Goal: Task Accomplishment & Management: Use online tool/utility

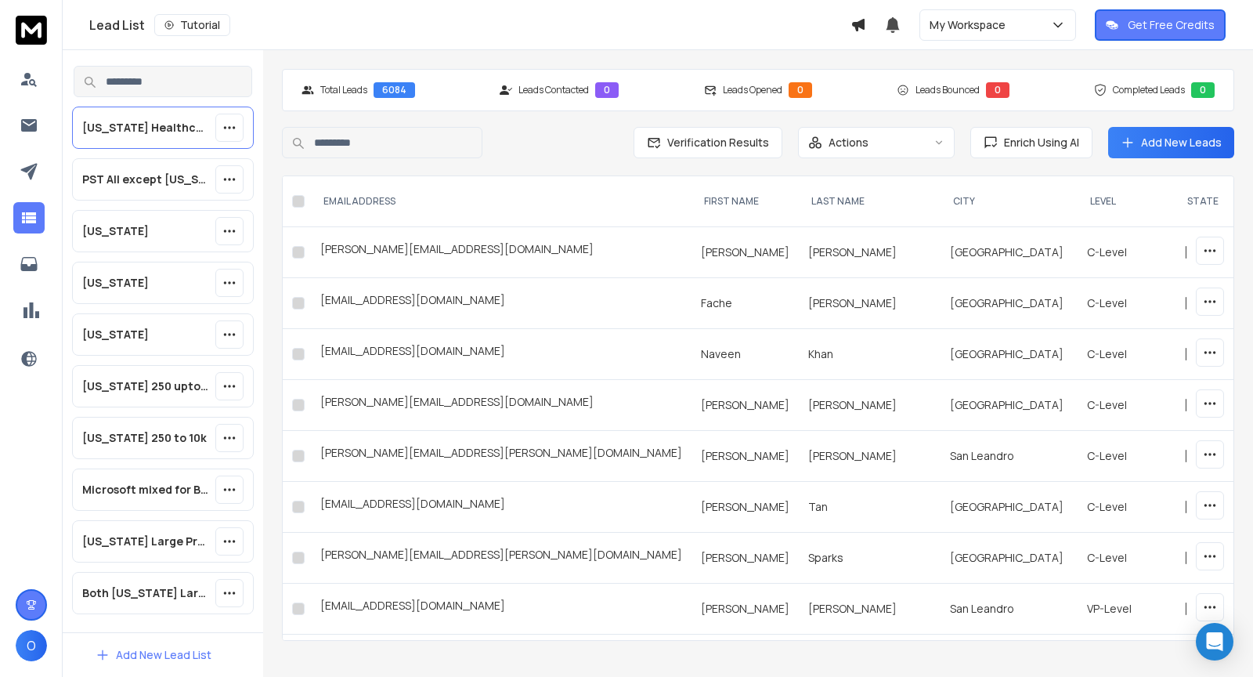
scroll to position [1153, 0]
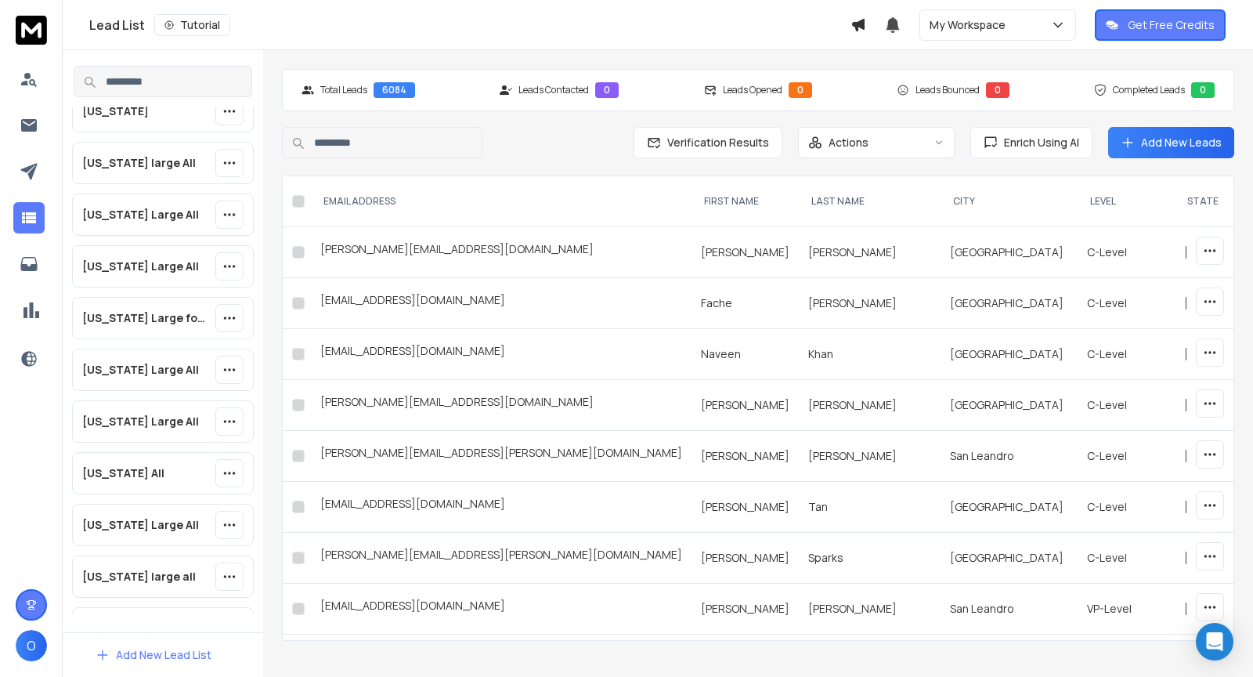
click at [158, 607] on div "[PERSON_NAME]" at bounding box center [163, 628] width 182 height 42
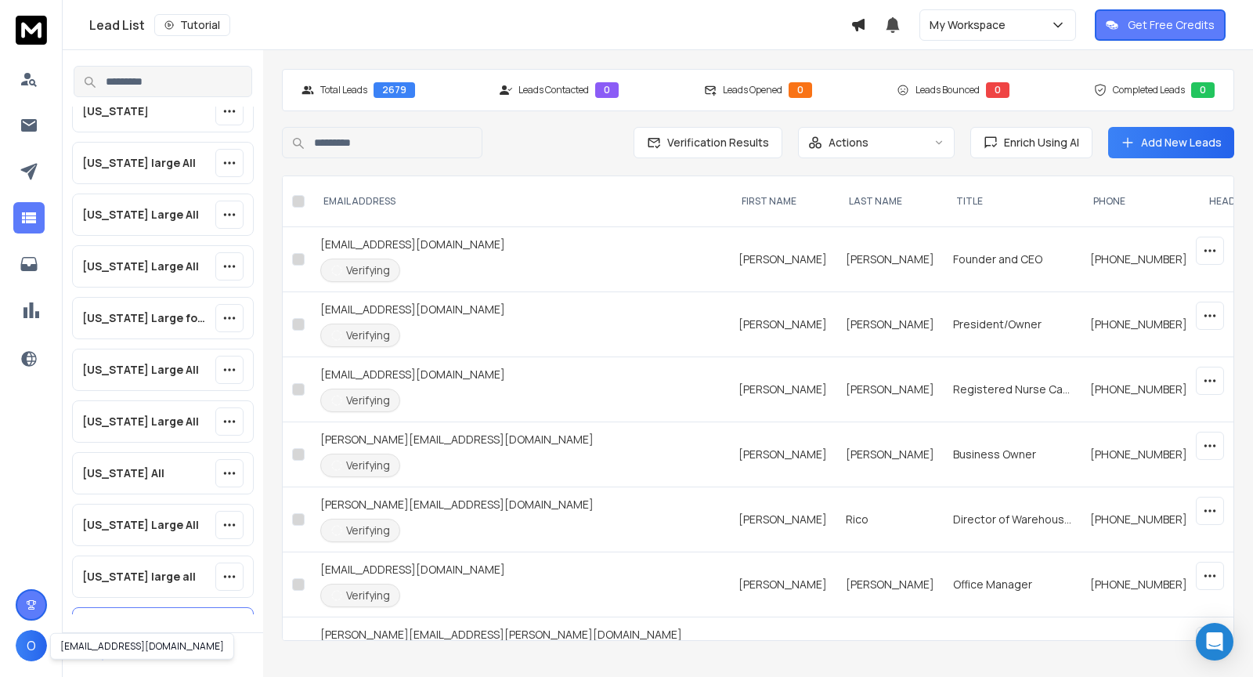
click at [24, 652] on span "O" at bounding box center [31, 645] width 31 height 31
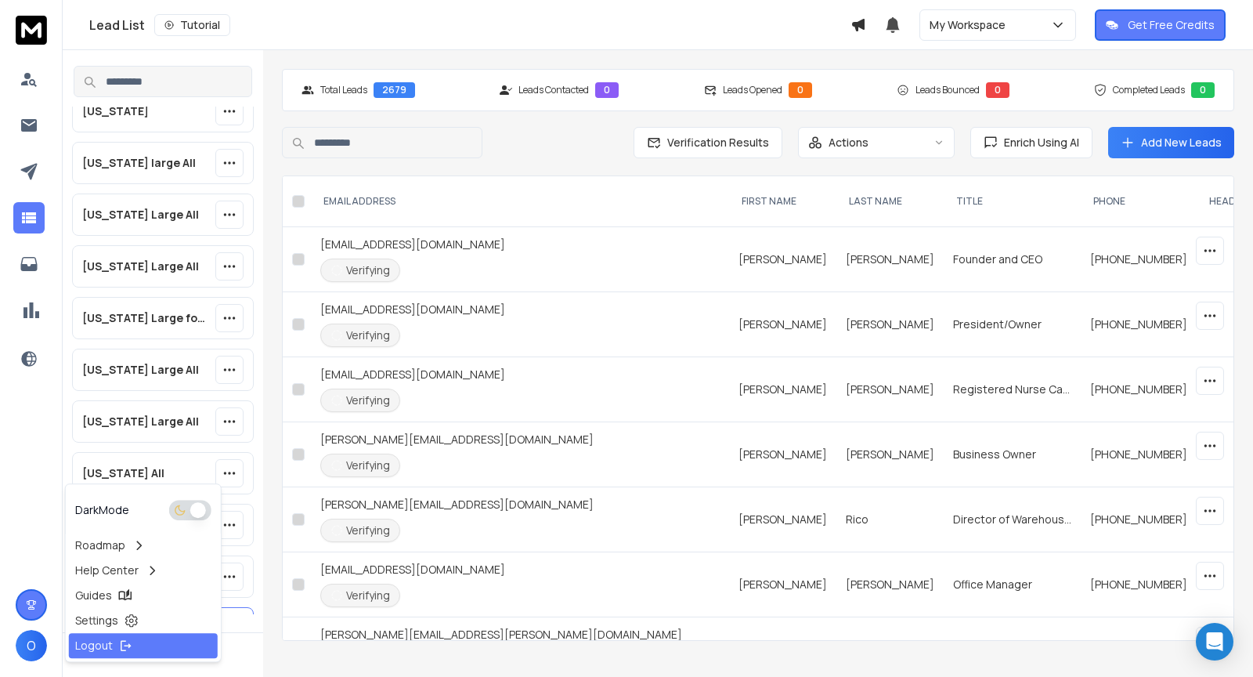
click at [105, 644] on p "Logout" at bounding box center [94, 645] width 38 height 16
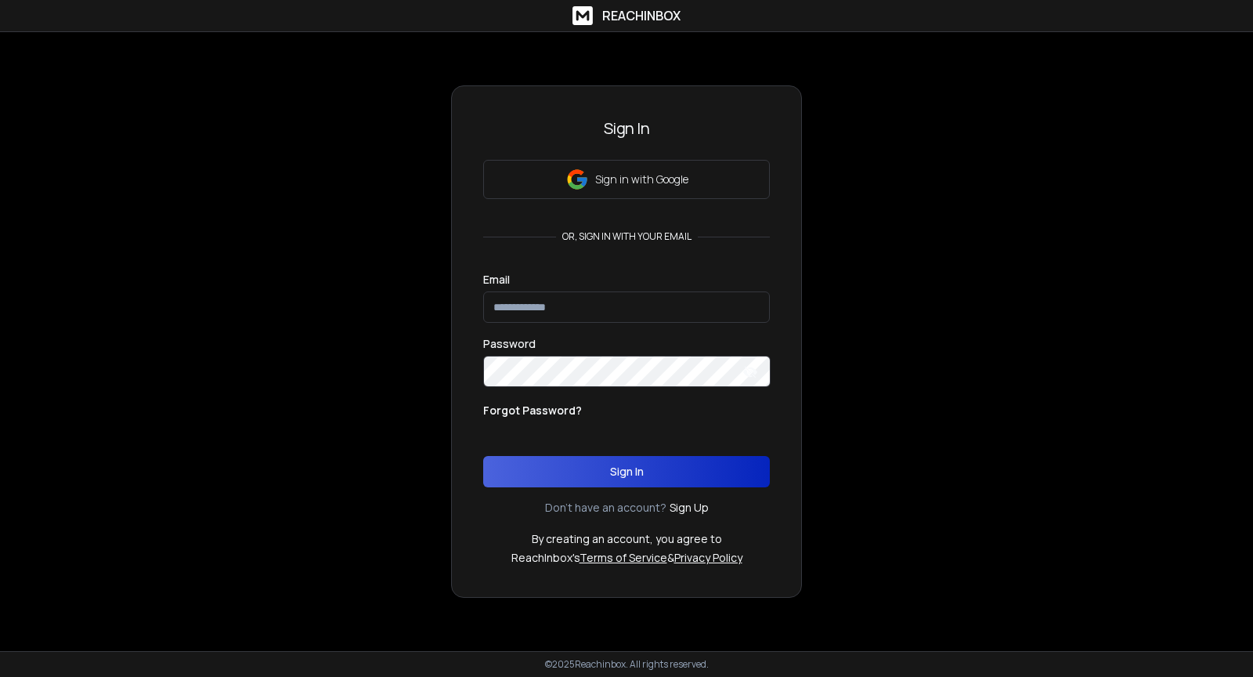
type input "**********"
click at [637, 485] on button "Sign In" at bounding box center [626, 471] width 287 height 31
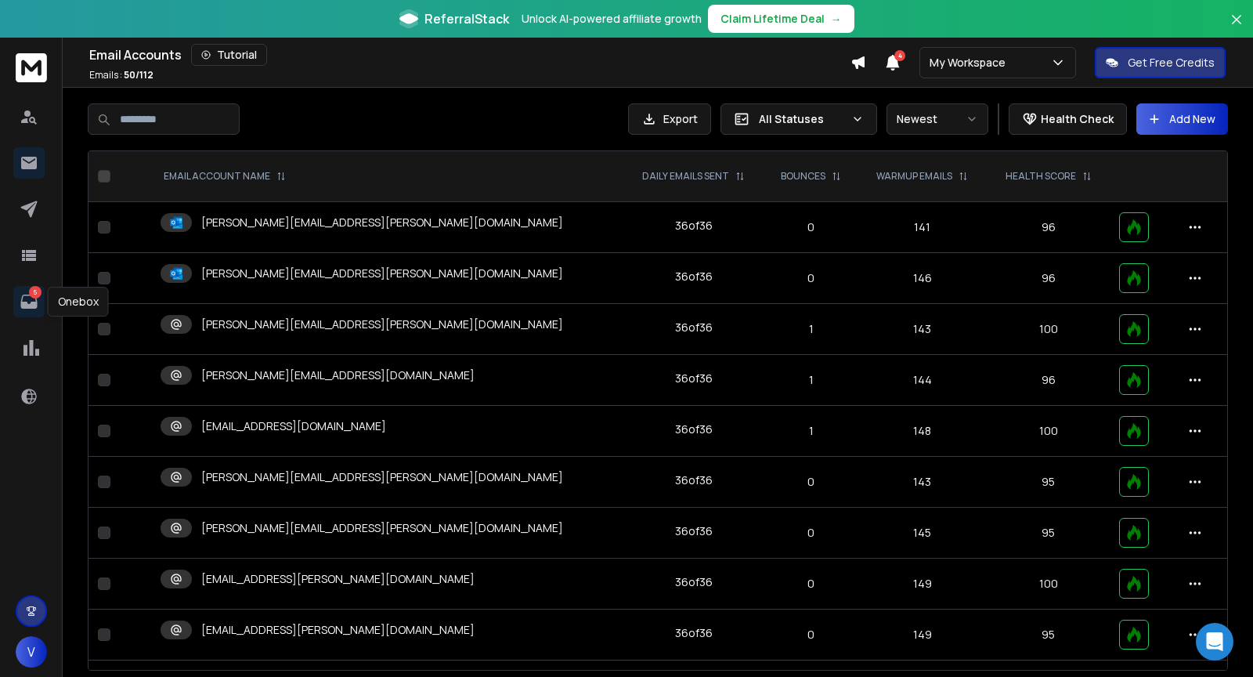
click at [37, 294] on p "5" at bounding box center [35, 292] width 13 height 13
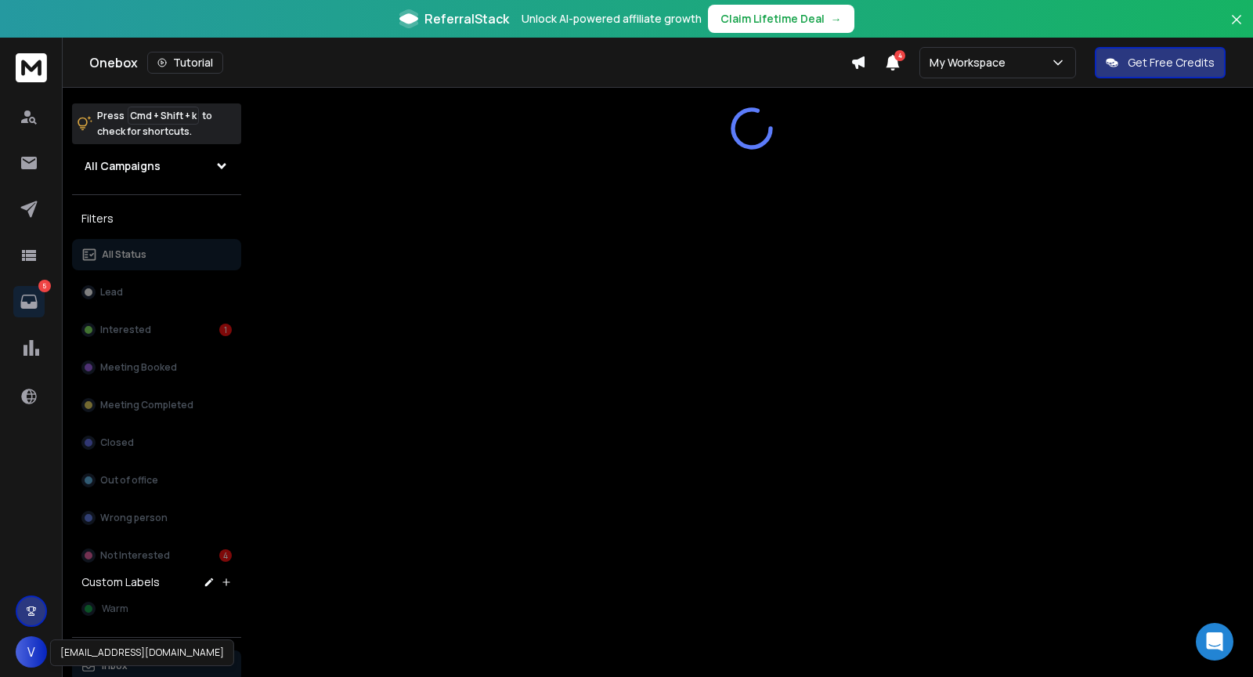
click at [35, 656] on span "V" at bounding box center [31, 651] width 31 height 31
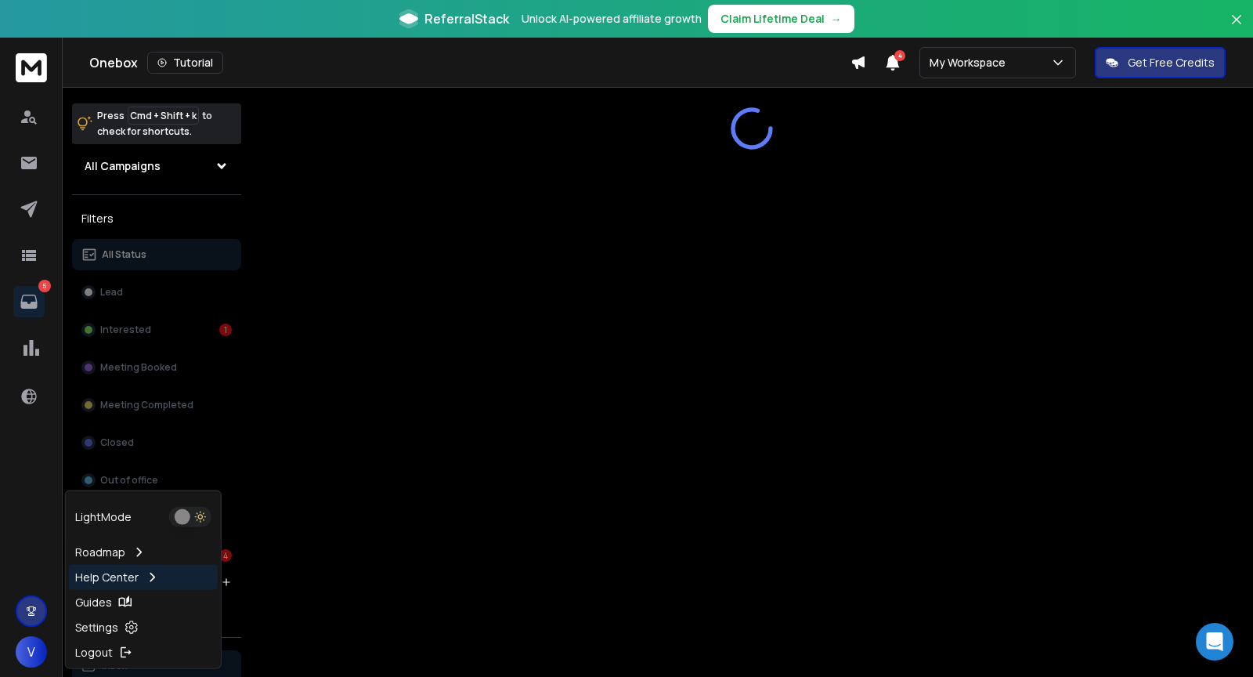
click at [197, 528] on div "Light Mode" at bounding box center [143, 513] width 155 height 45
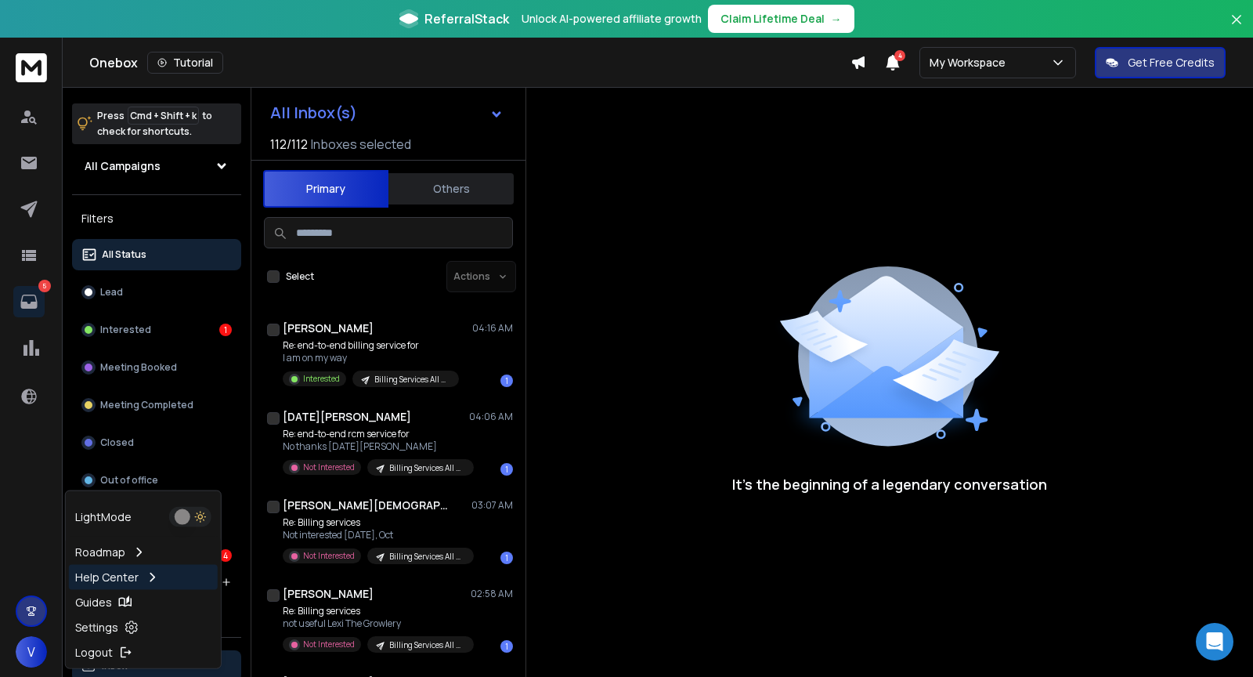
click at [188, 519] on button "button" at bounding box center [190, 517] width 42 height 20
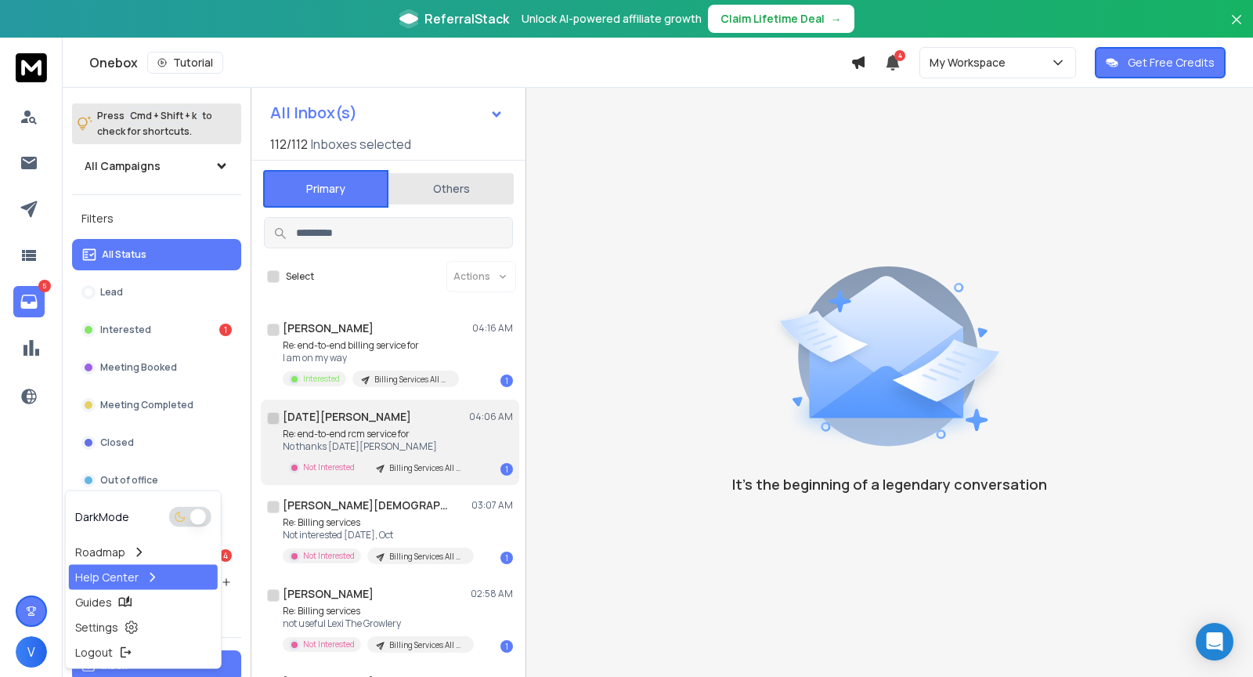
click at [373, 455] on div "Re: end-to-end rcm service for No thanks Lucia Fernandez Silveira Not Intereste…" at bounding box center [378, 452] width 191 height 48
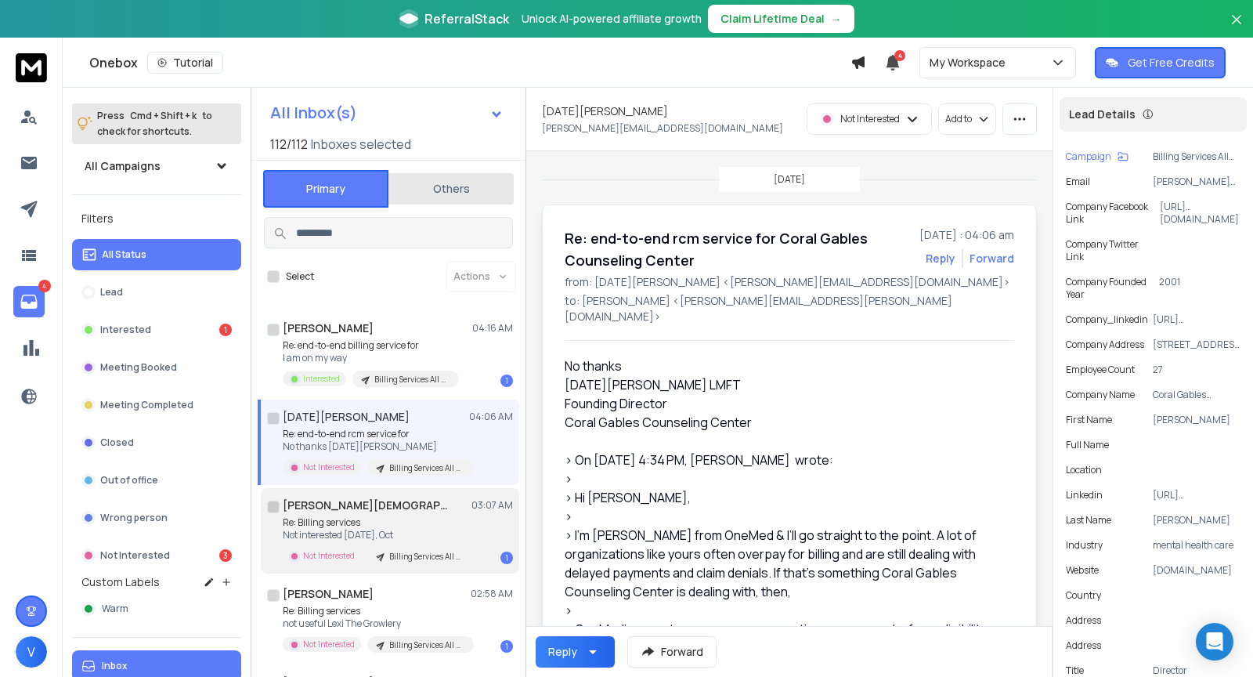
click at [374, 505] on div "Kimberly Ahmadi 03:07 AM" at bounding box center [398, 505] width 230 height 16
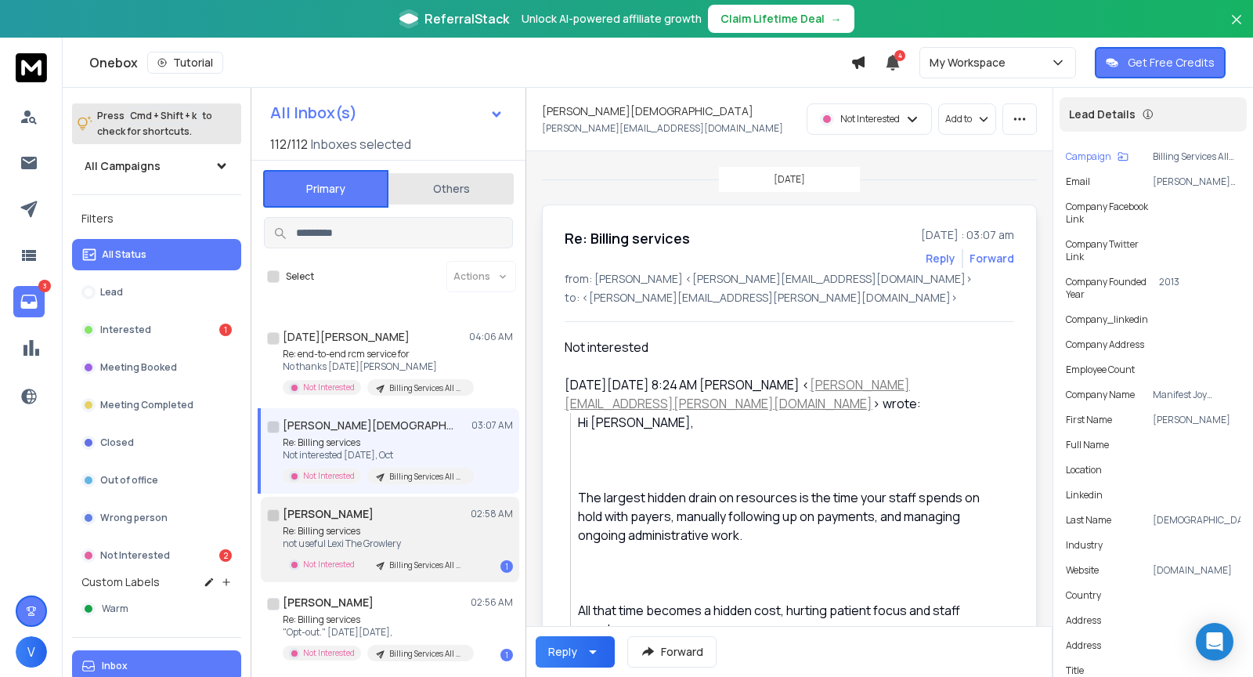
click at [385, 532] on p "Re: Billing services" at bounding box center [377, 531] width 188 height 13
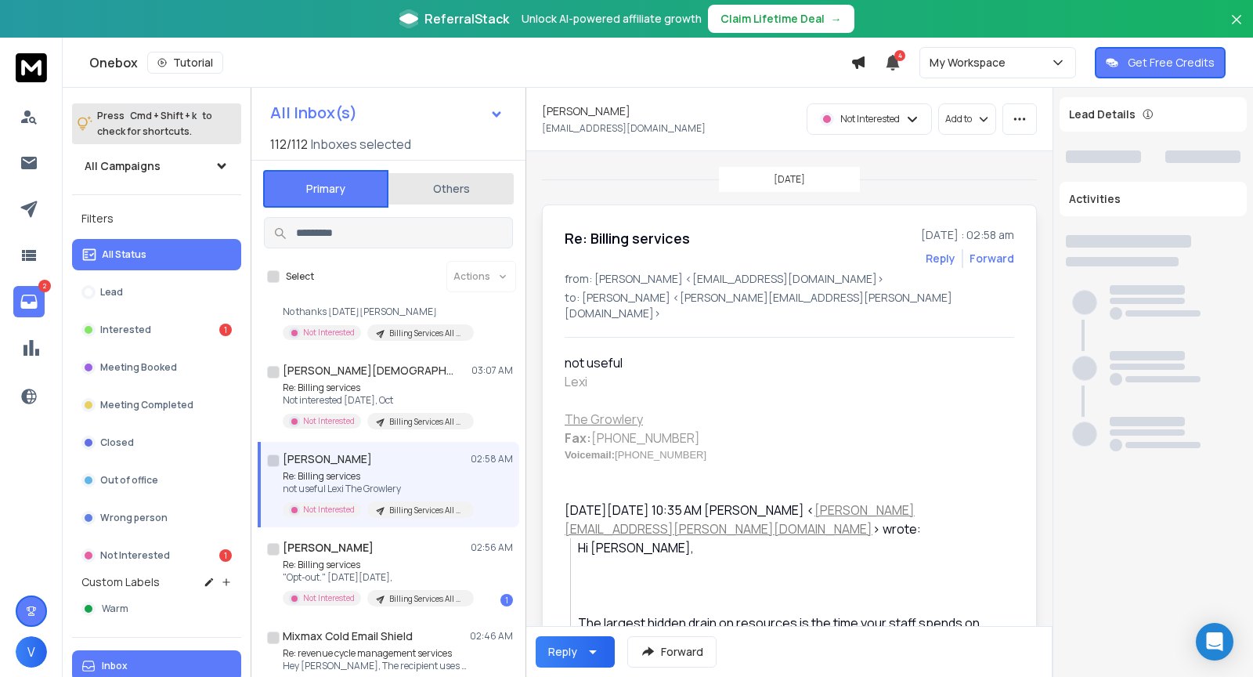
scroll to position [137, 0]
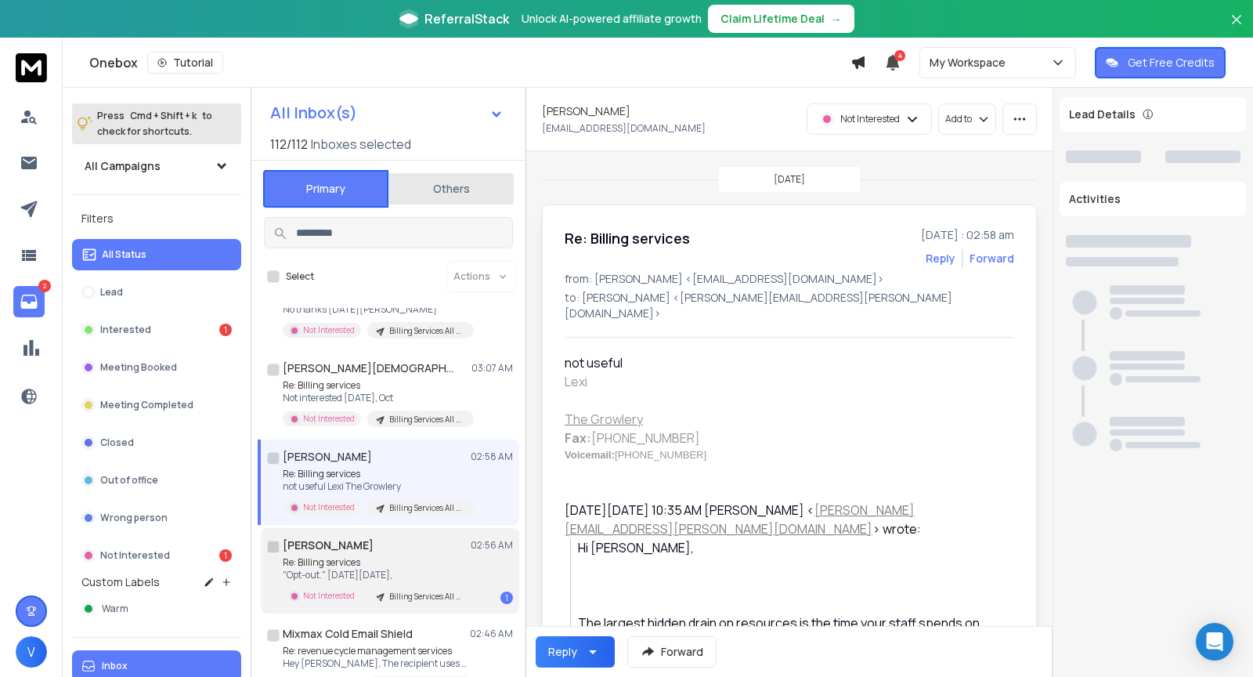
click at [387, 547] on div "Karen Shelton 02:56 AM" at bounding box center [398, 545] width 230 height 16
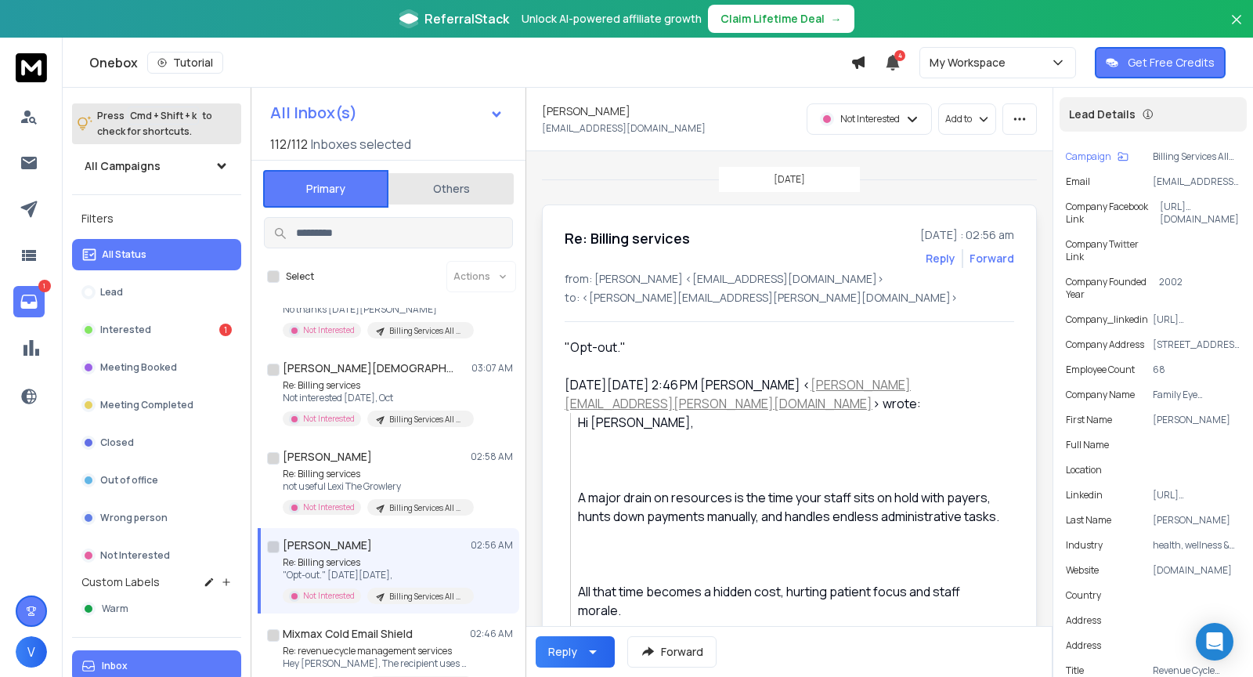
scroll to position [0, 0]
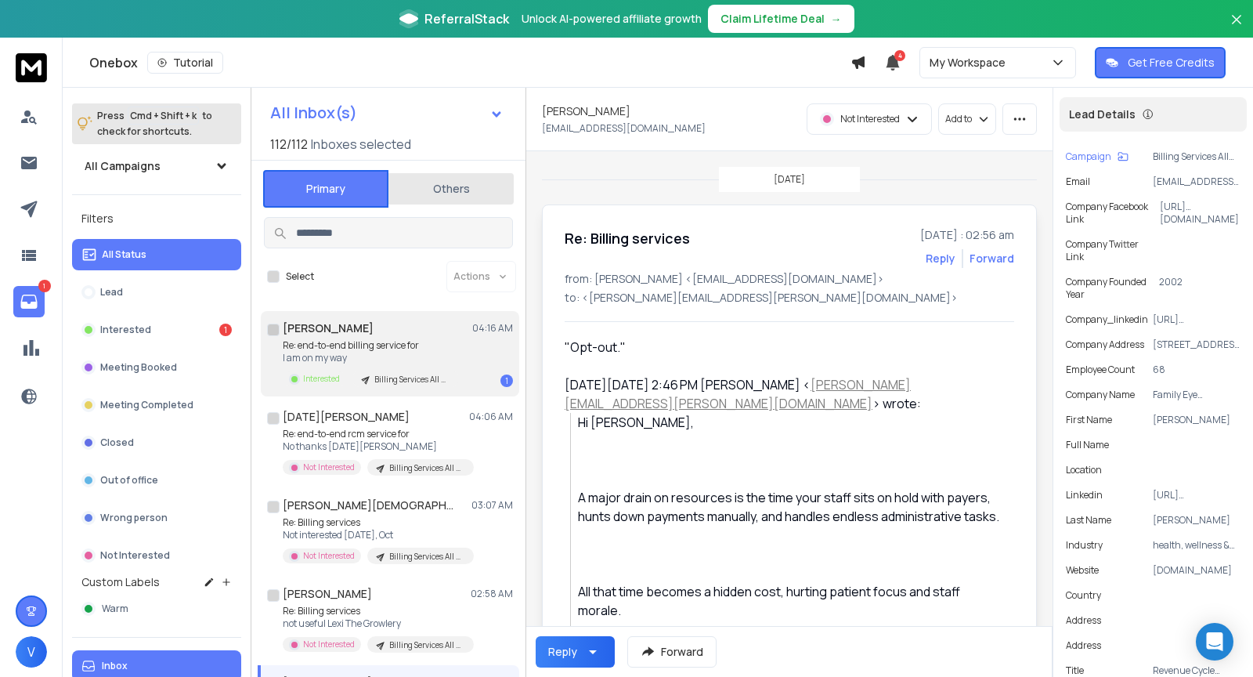
click at [348, 340] on p "Re: end-to-end billing service for" at bounding box center [371, 345] width 176 height 13
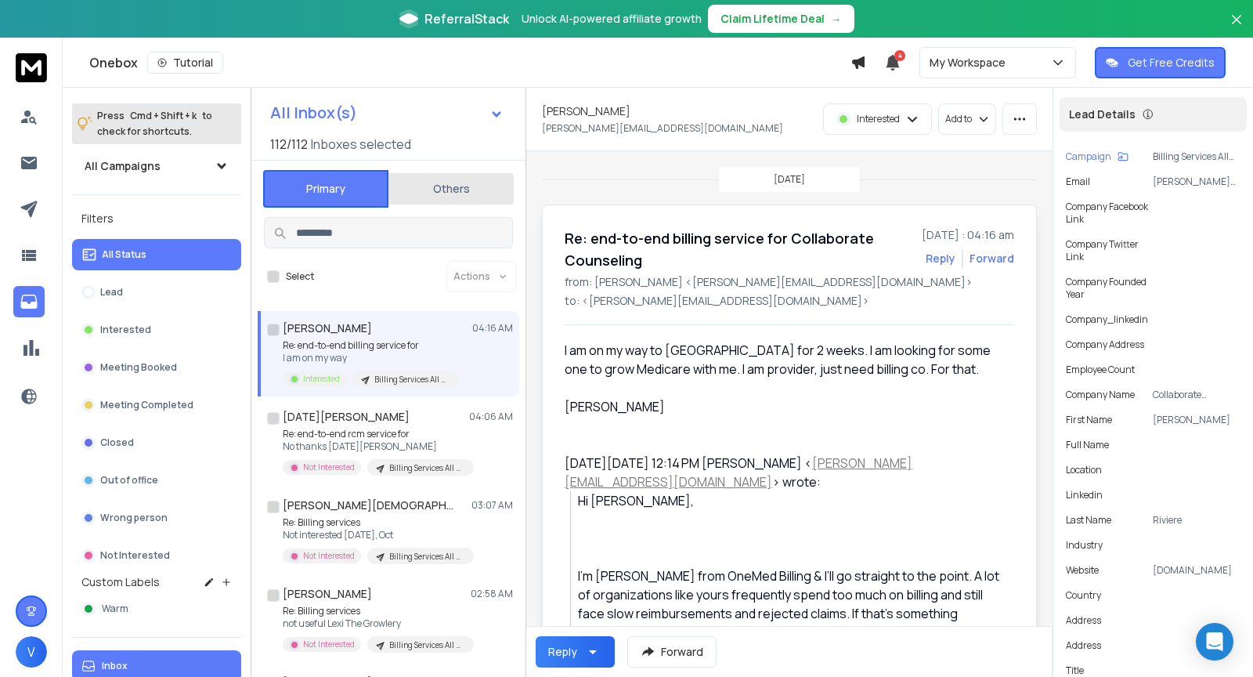
click at [662, 402] on div "Carolyn Riviere" at bounding box center [783, 406] width 437 height 19
click at [1165, 395] on p "Collaborate Counseling" at bounding box center [1197, 394] width 88 height 13
drag, startPoint x: 659, startPoint y: 403, endPoint x: 558, endPoint y: 347, distance: 115.0
copy div "I am on my way to Greece for 2 weeks. I am looking for some one to grow Medicar…"
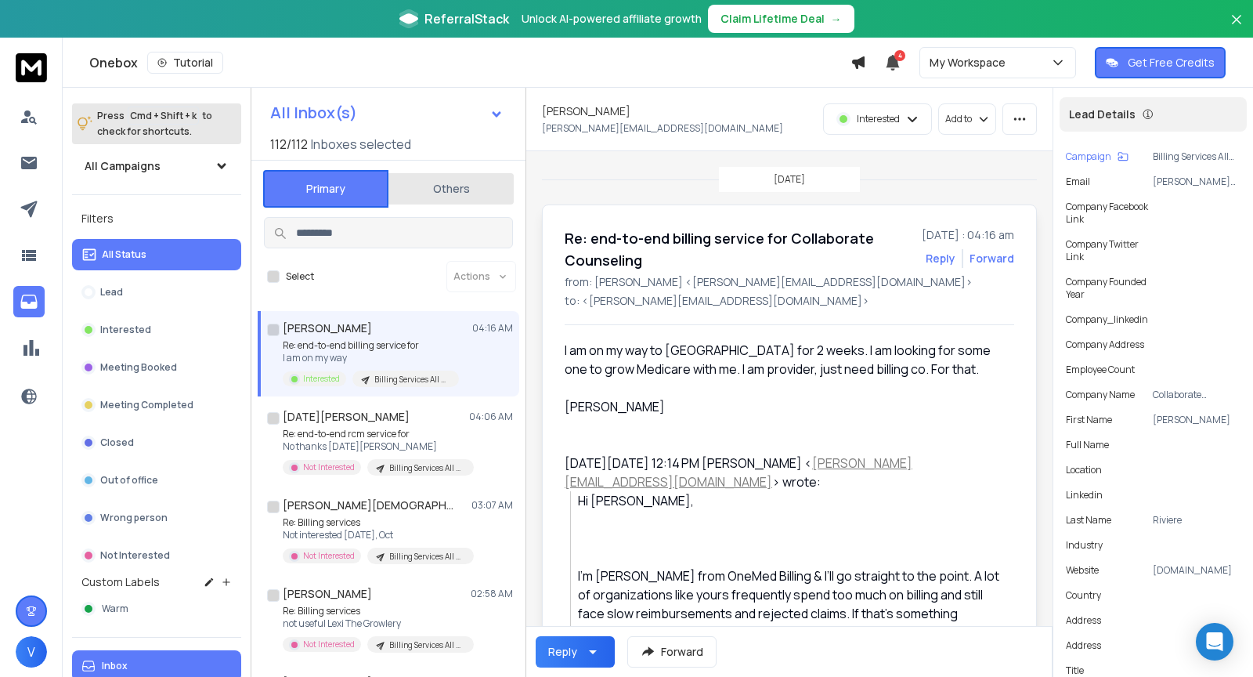
click at [687, 420] on div at bounding box center [783, 425] width 437 height 19
click at [1182, 182] on p "carolyn@collaboratecounseling.com" at bounding box center [1197, 181] width 88 height 13
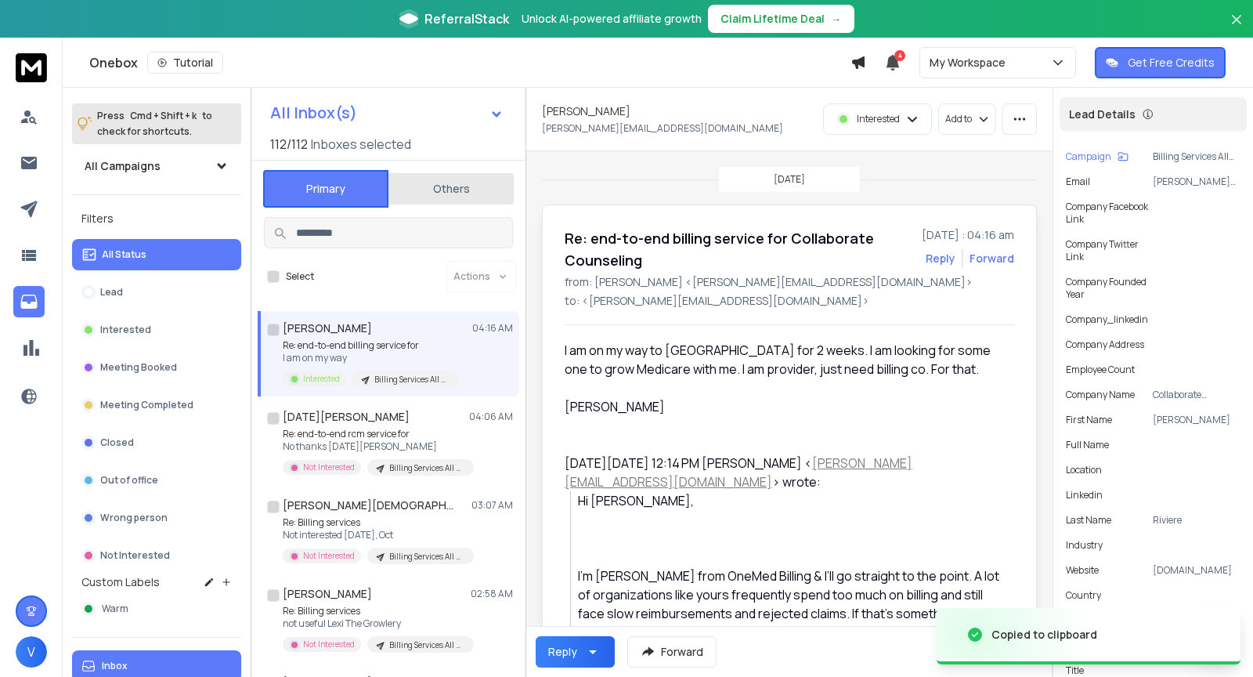
click at [1173, 396] on p "Collaborate Counseling" at bounding box center [1197, 394] width 88 height 13
click at [1195, 568] on p "collaboratecounseling.com" at bounding box center [1197, 570] width 88 height 13
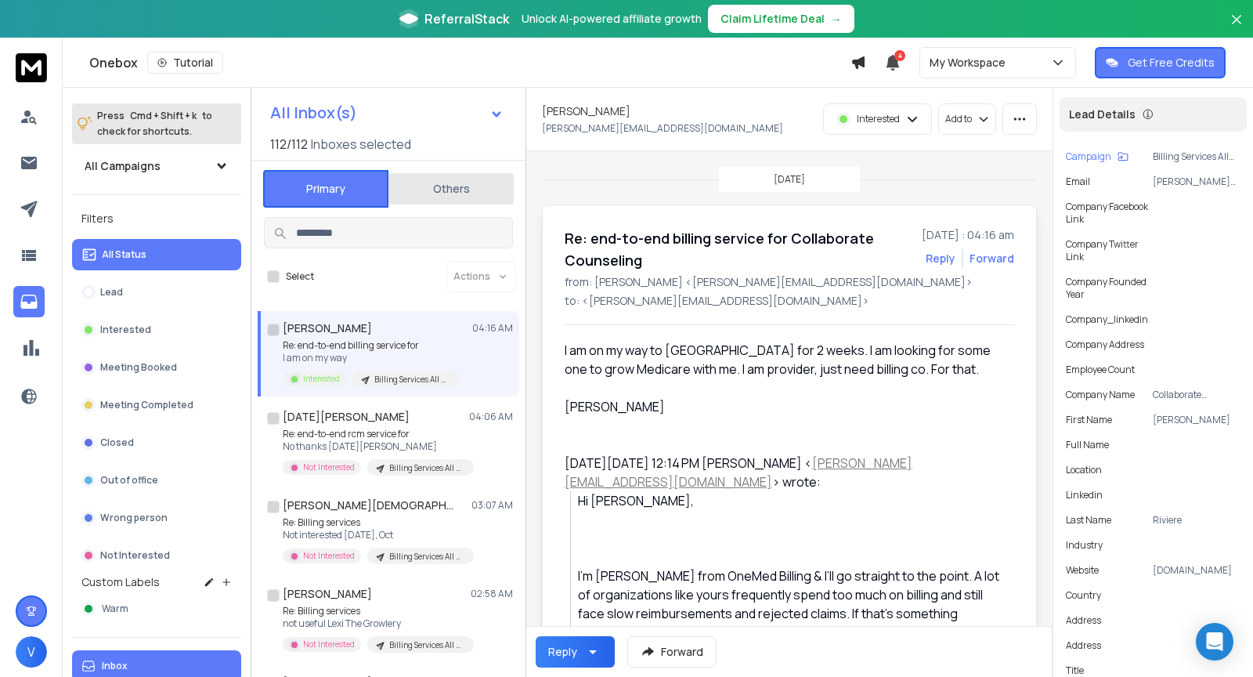
click at [1239, 20] on icon "Close banner" at bounding box center [1236, 20] width 14 height 14
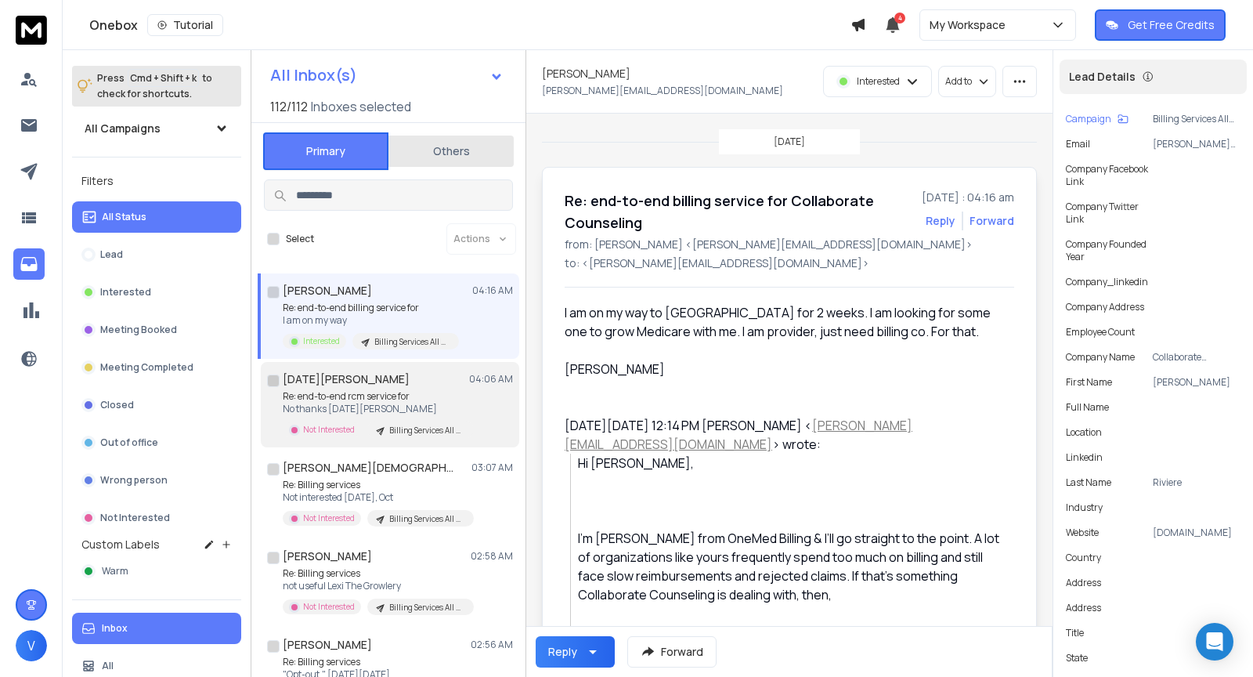
click at [331, 410] on p "No thanks Lucia Fernandez Silveira" at bounding box center [377, 408] width 188 height 13
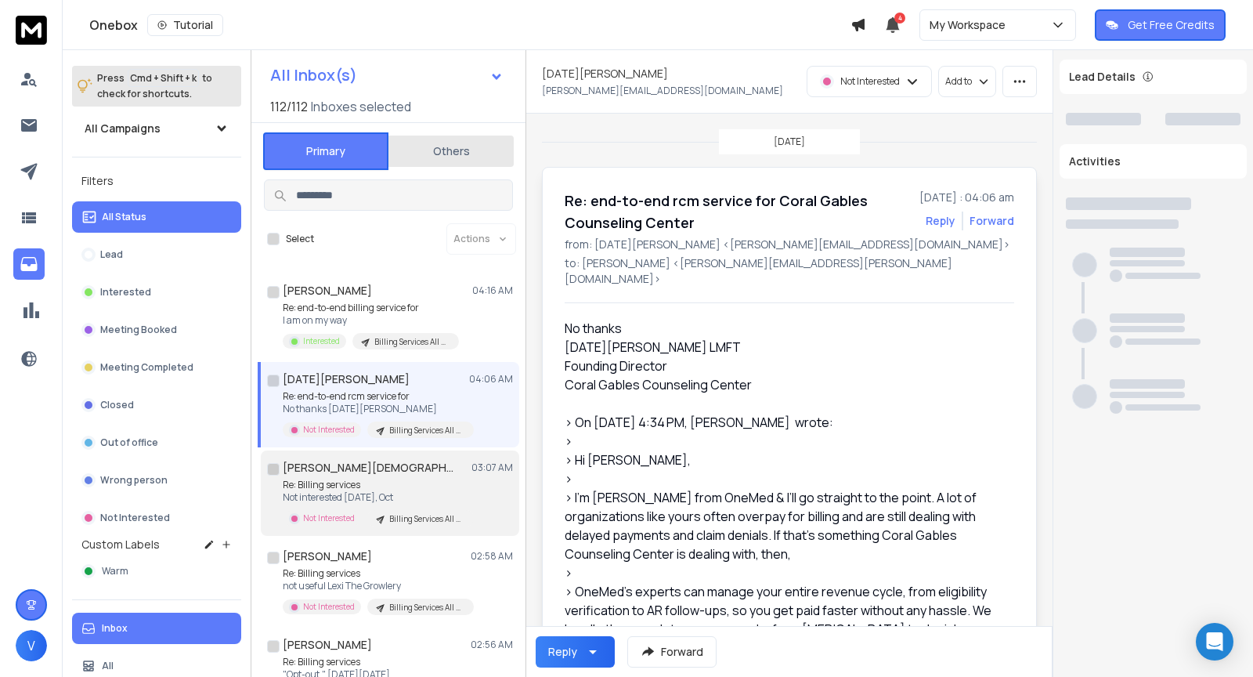
click at [387, 477] on div "Kimberly Ahmadi 03:07 AM Re: Billing services Not interested On Thu, Oct Not In…" at bounding box center [398, 493] width 230 height 67
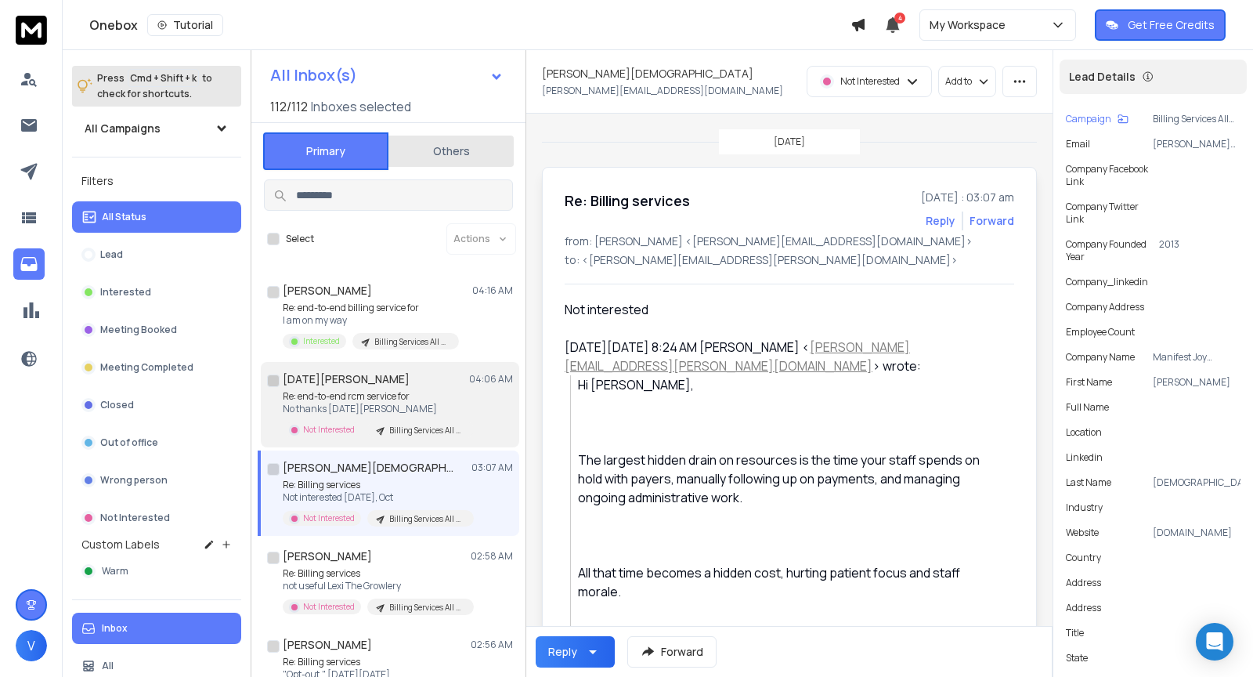
click at [381, 405] on p "No thanks Lucia Fernandez Silveira" at bounding box center [377, 408] width 188 height 13
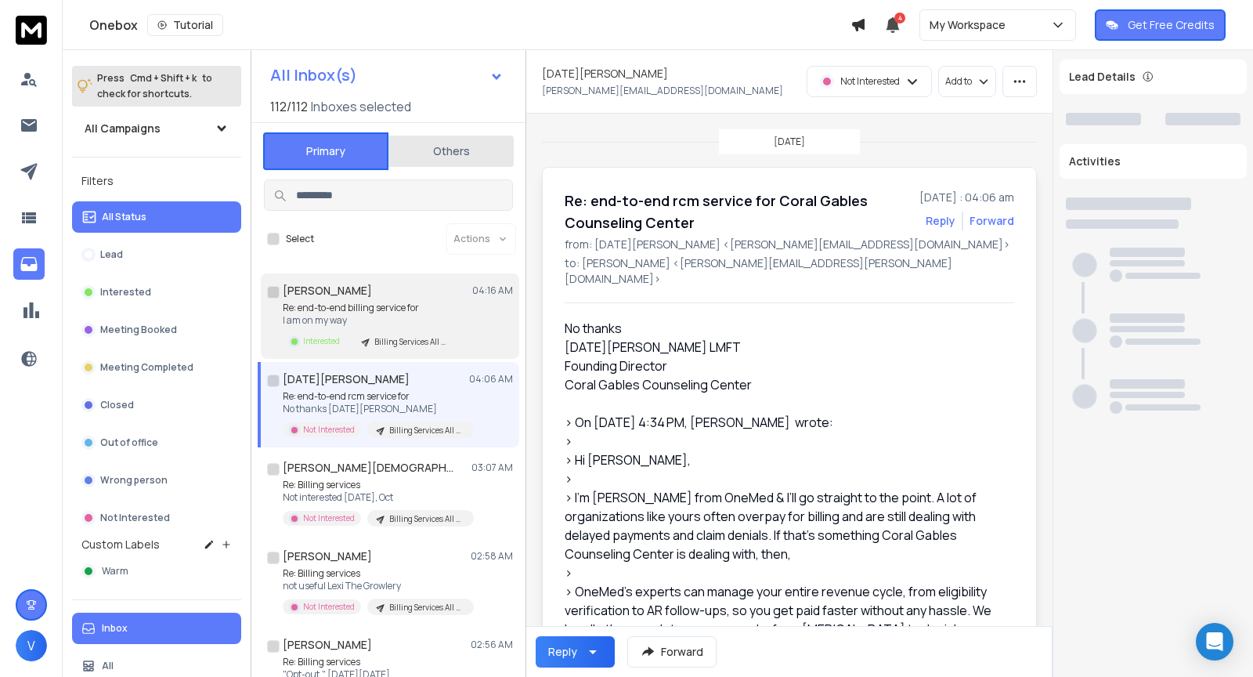
click at [377, 312] on p "Re: end-to-end billing service for" at bounding box center [371, 307] width 176 height 13
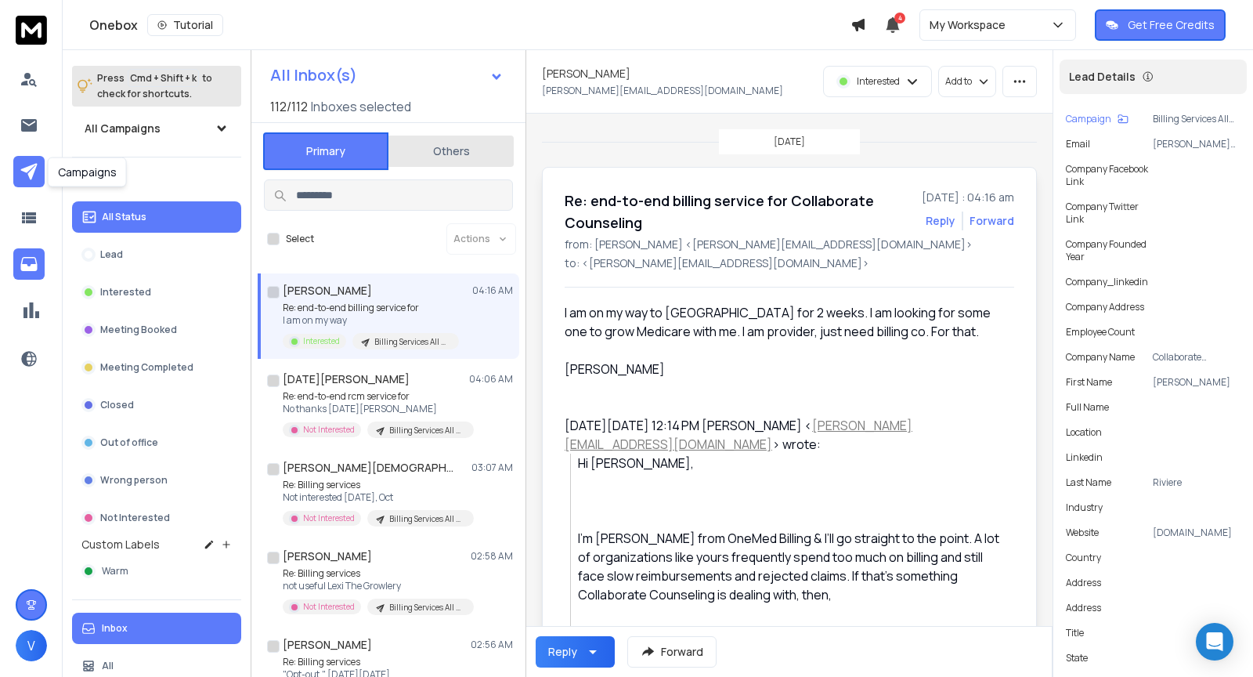
click at [24, 164] on icon at bounding box center [29, 171] width 19 height 19
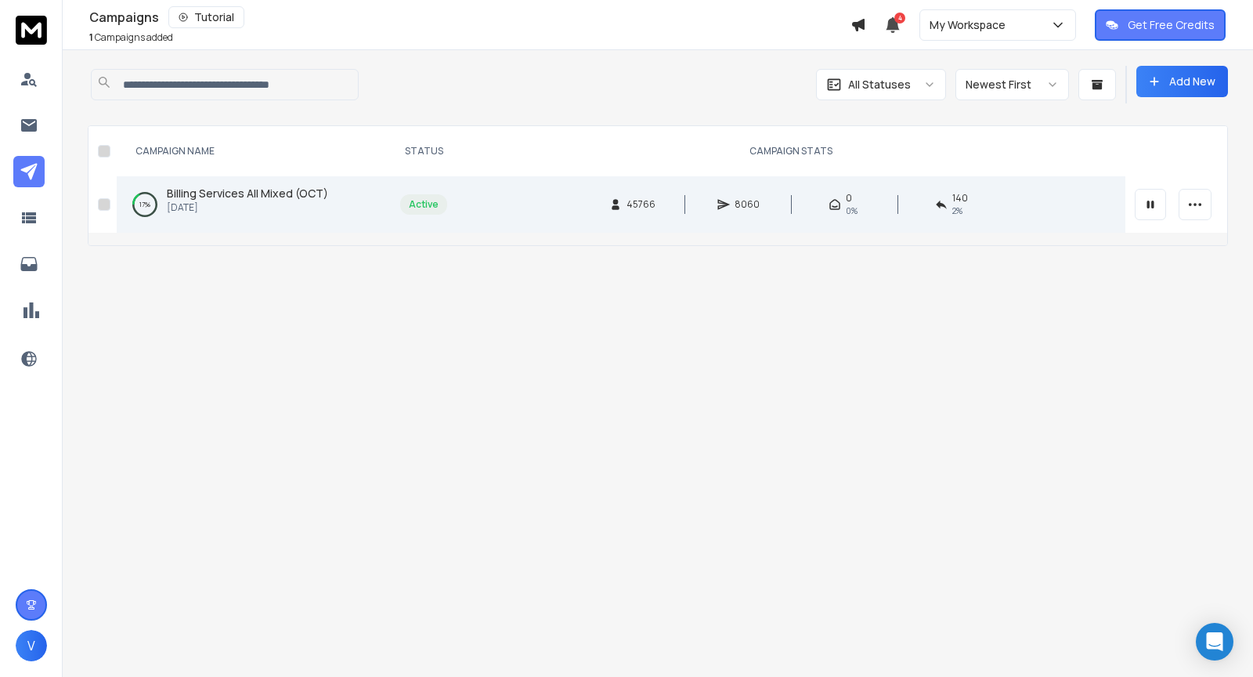
click at [251, 204] on p "7 days ago" at bounding box center [247, 207] width 161 height 13
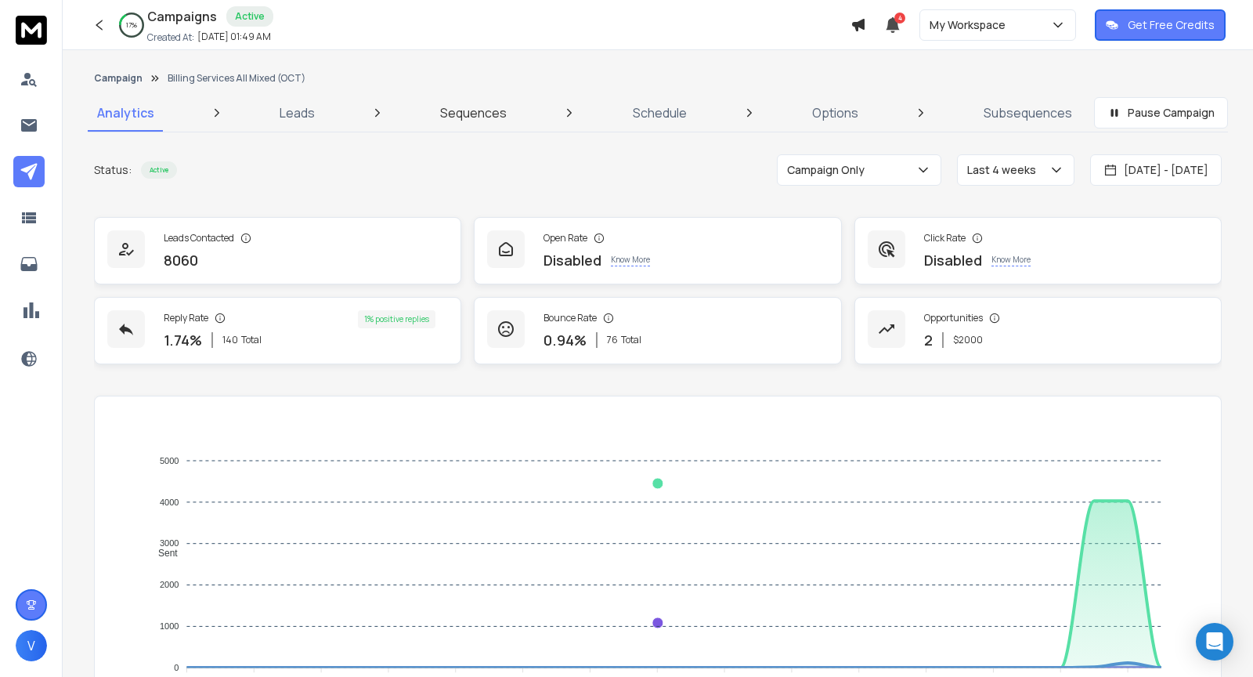
click at [470, 111] on p "Sequences" at bounding box center [473, 112] width 67 height 19
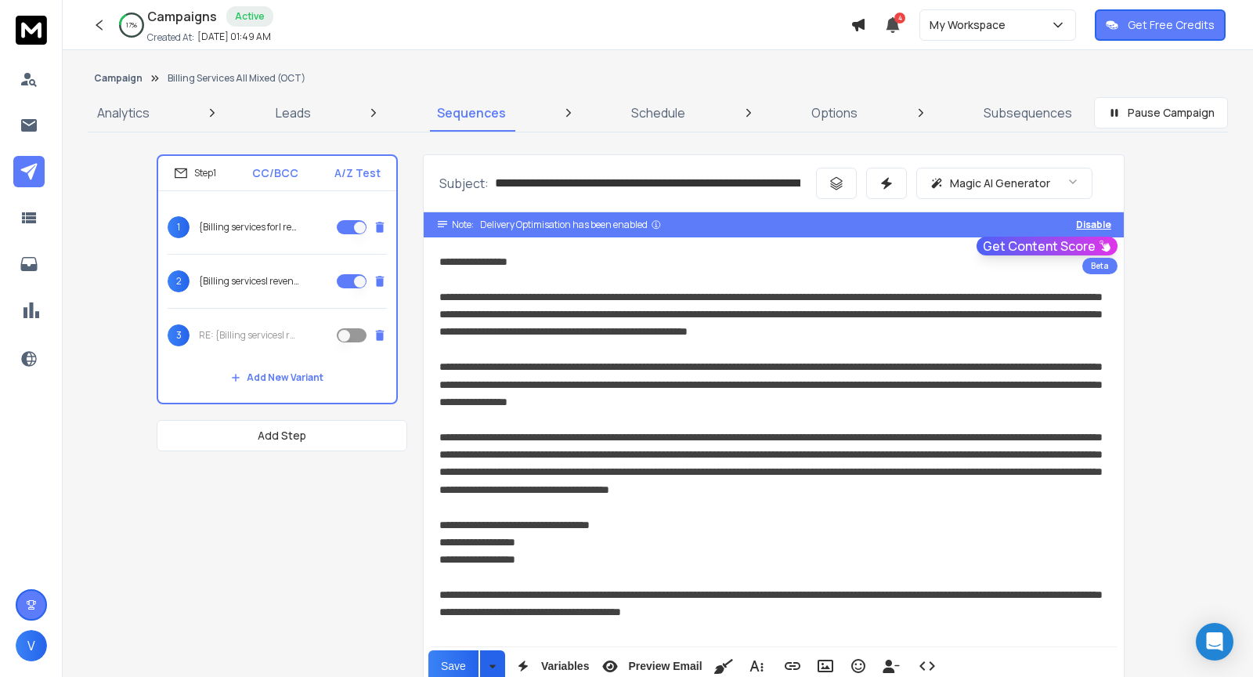
click at [246, 276] on p "{Billing services| revenue cycle management services|end-to-end billing service…" at bounding box center [249, 281] width 100 height 13
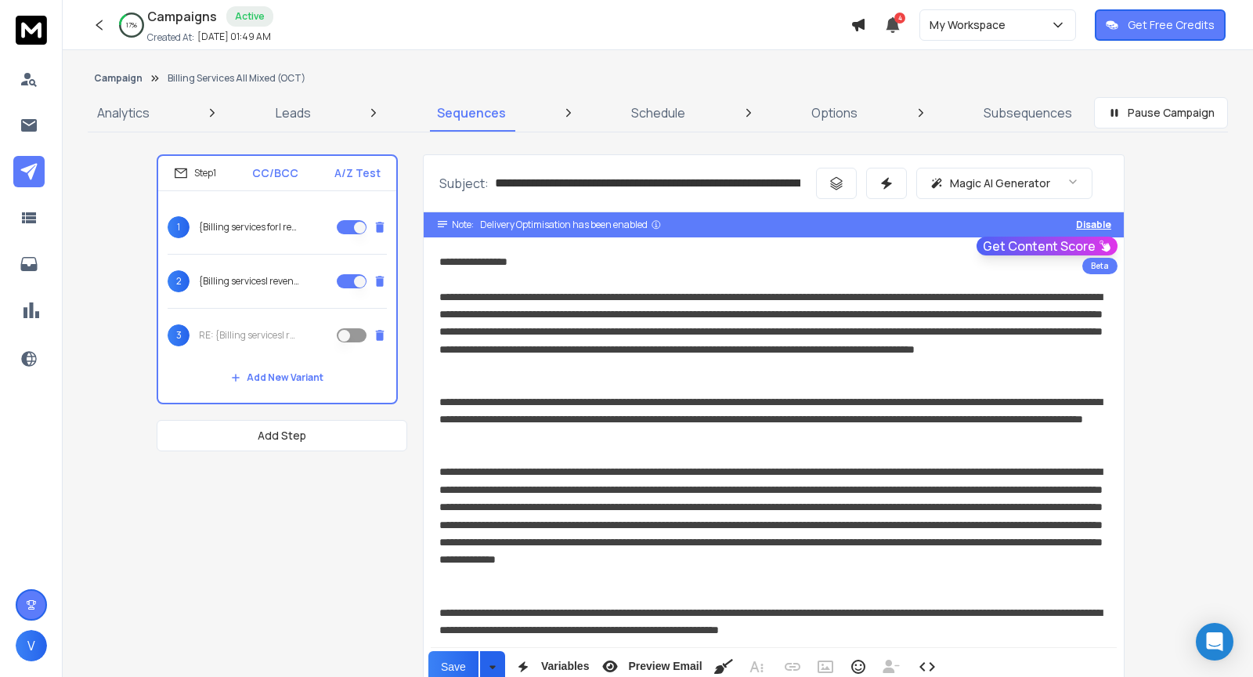
click at [244, 225] on p "{Billing services for| revenue cycle management services for|end-to-end billing…" at bounding box center [249, 227] width 100 height 13
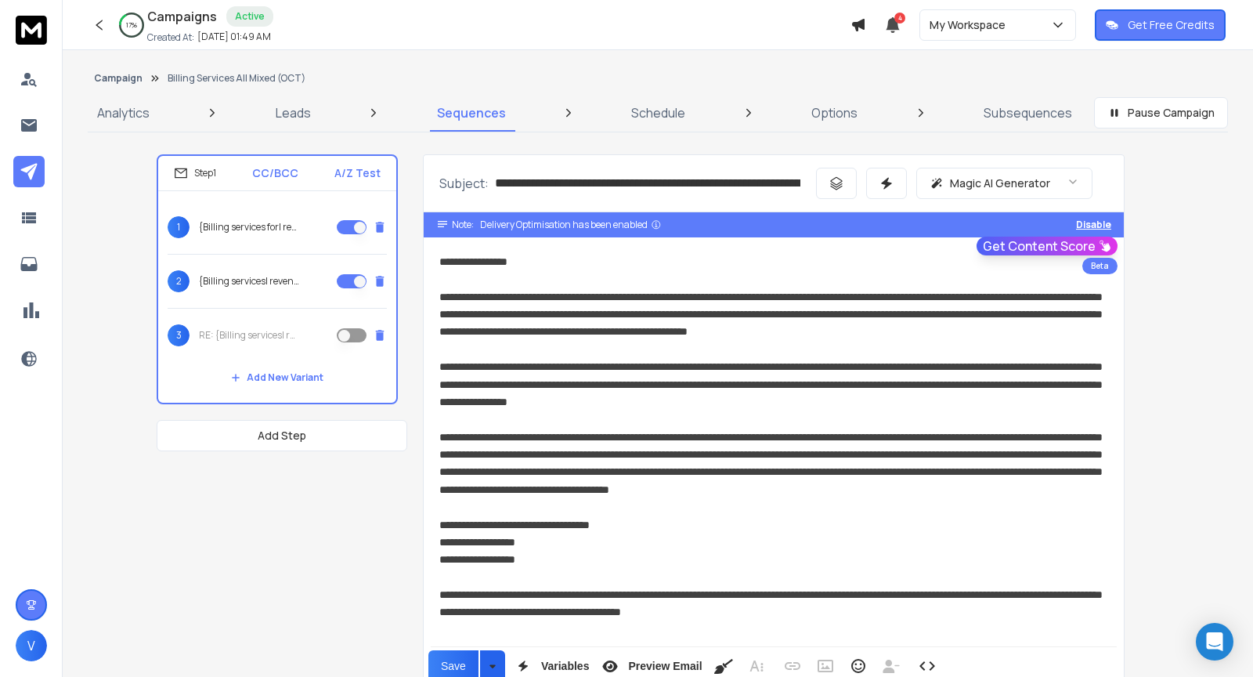
click at [257, 329] on p "RE: {Billing services| revenue cycle management services|end-to-end billing ser…" at bounding box center [249, 335] width 100 height 13
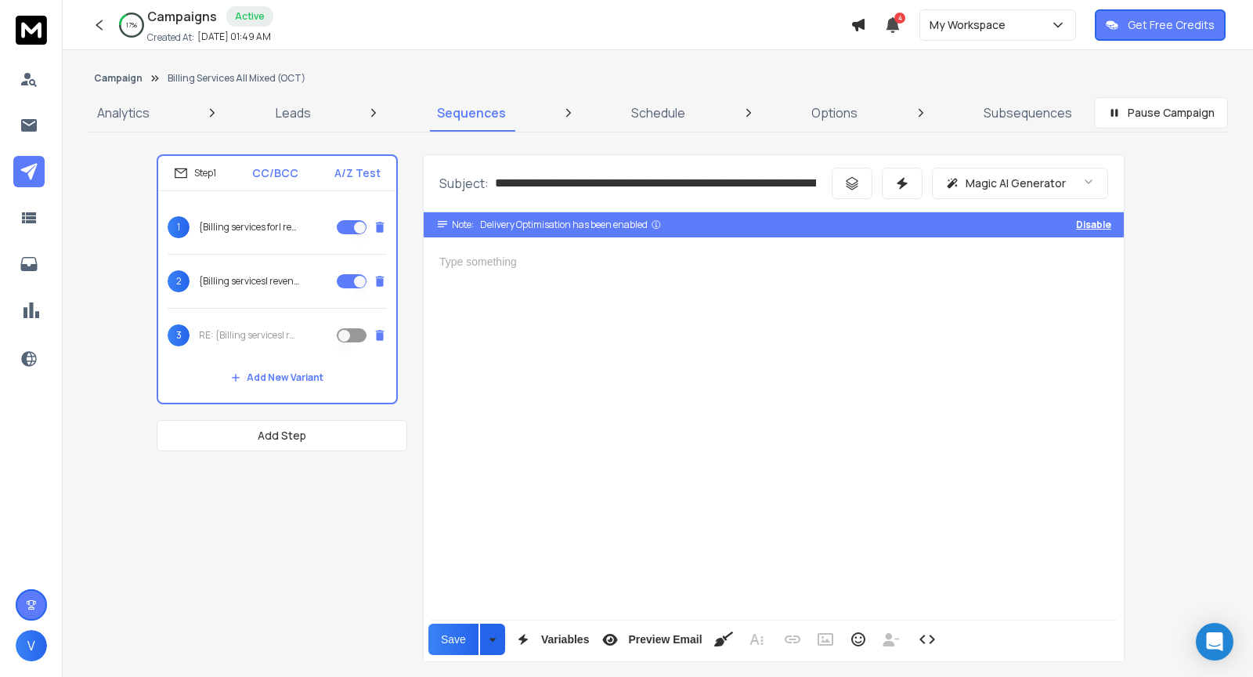
click at [249, 284] on p "{Billing services| revenue cycle management services|end-to-end billing service…" at bounding box center [249, 281] width 100 height 13
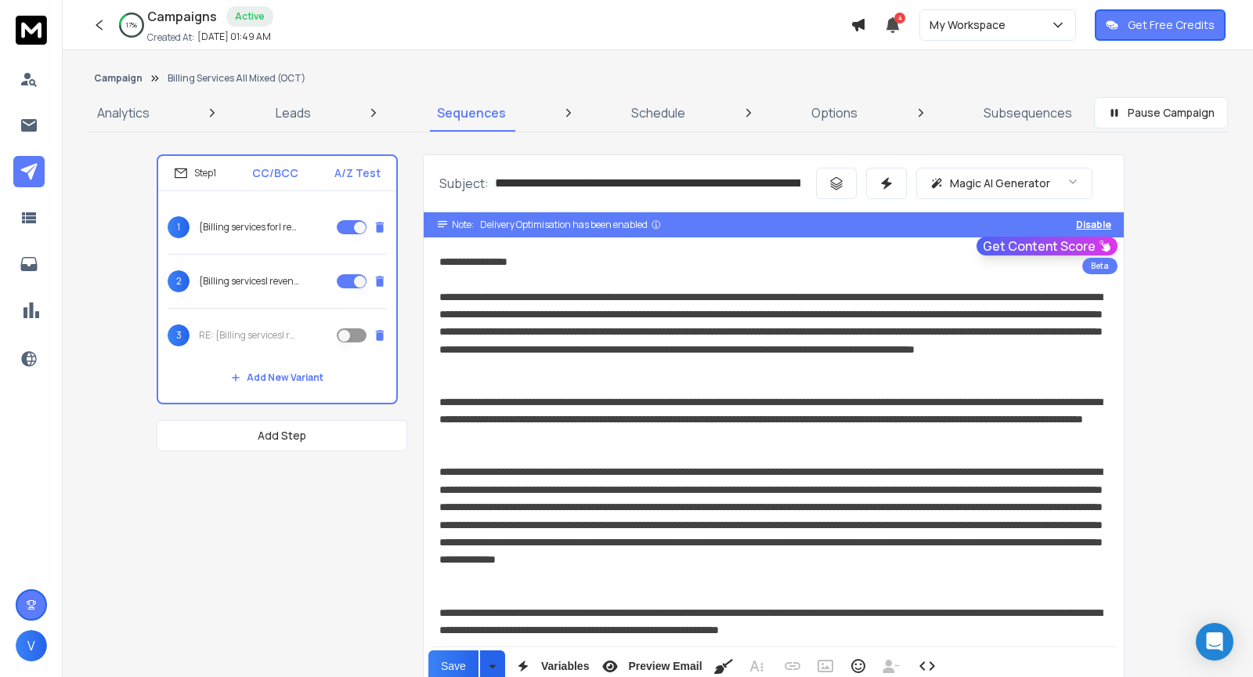
click at [262, 226] on p "{Billing services for| revenue cycle management services for|end-to-end billing…" at bounding box center [249, 227] width 100 height 13
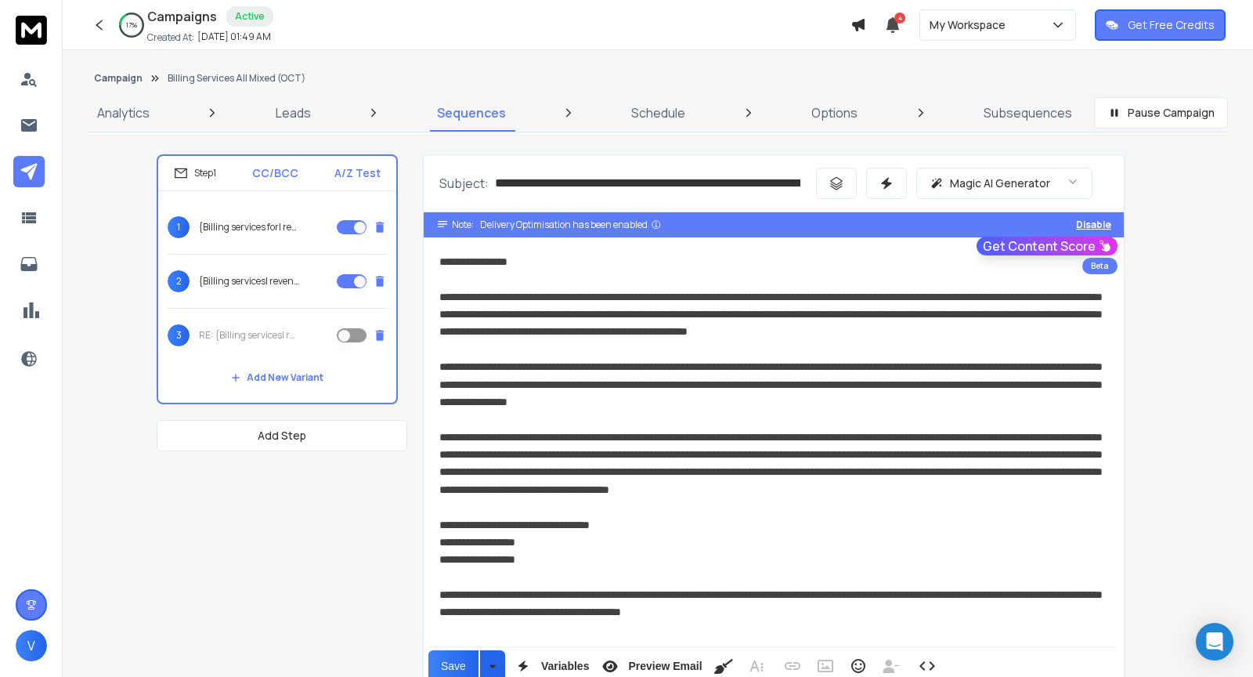
click at [252, 325] on div "3 RE: {Billing services| revenue cycle management services|end-to-end billing s…" at bounding box center [234, 335] width 132 height 22
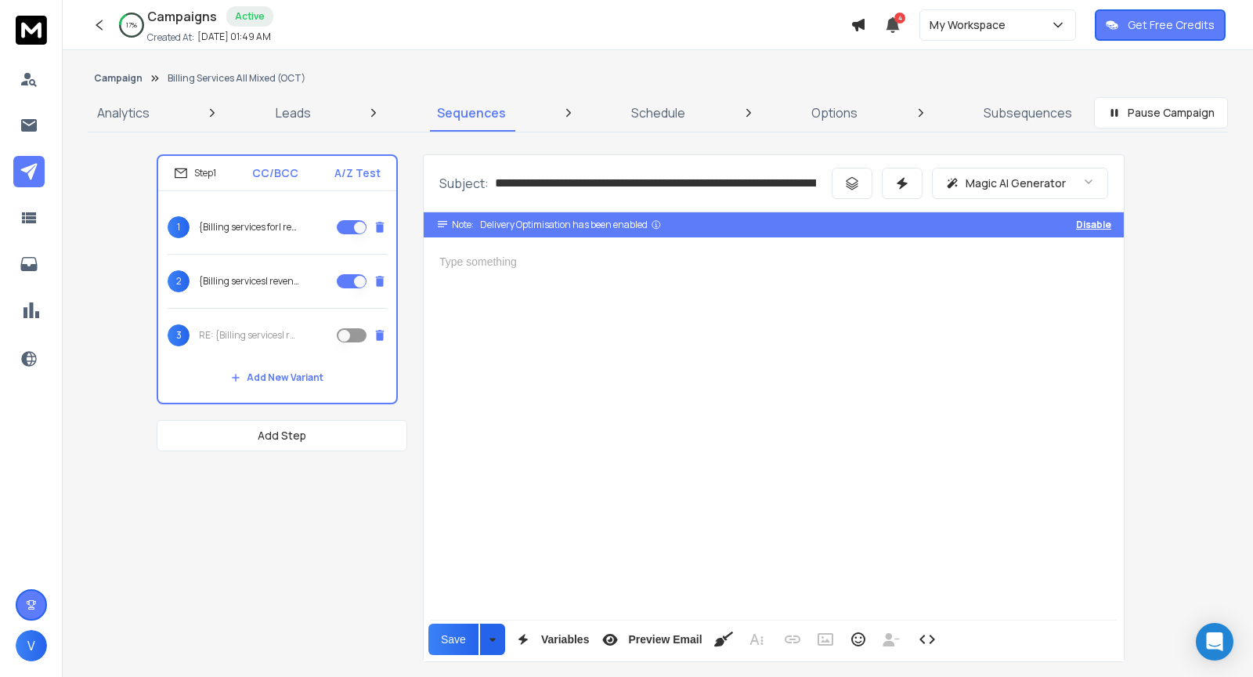
click at [247, 218] on div "1 {Billing services for| revenue cycle management services for|end-to-end billi…" at bounding box center [234, 227] width 132 height 22
type input "**********"
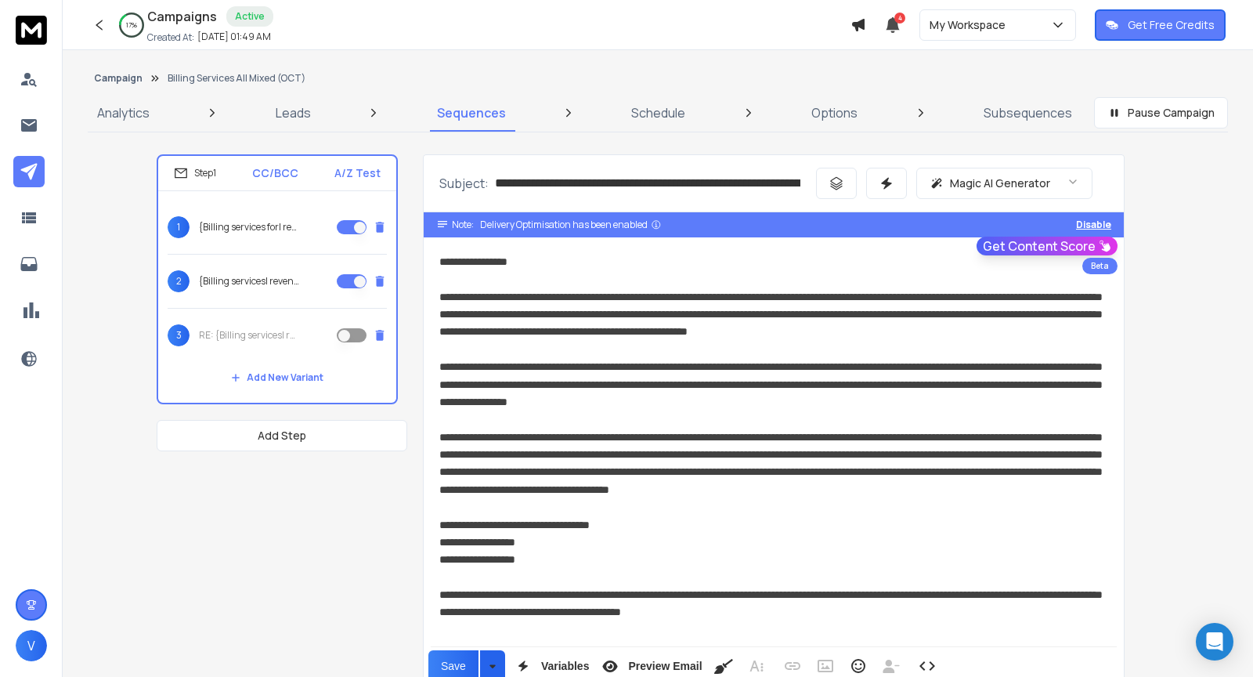
click at [103, 197] on div "**********" at bounding box center [658, 421] width 1140 height 547
click at [282, 113] on p "Leads" at bounding box center [293, 112] width 35 height 19
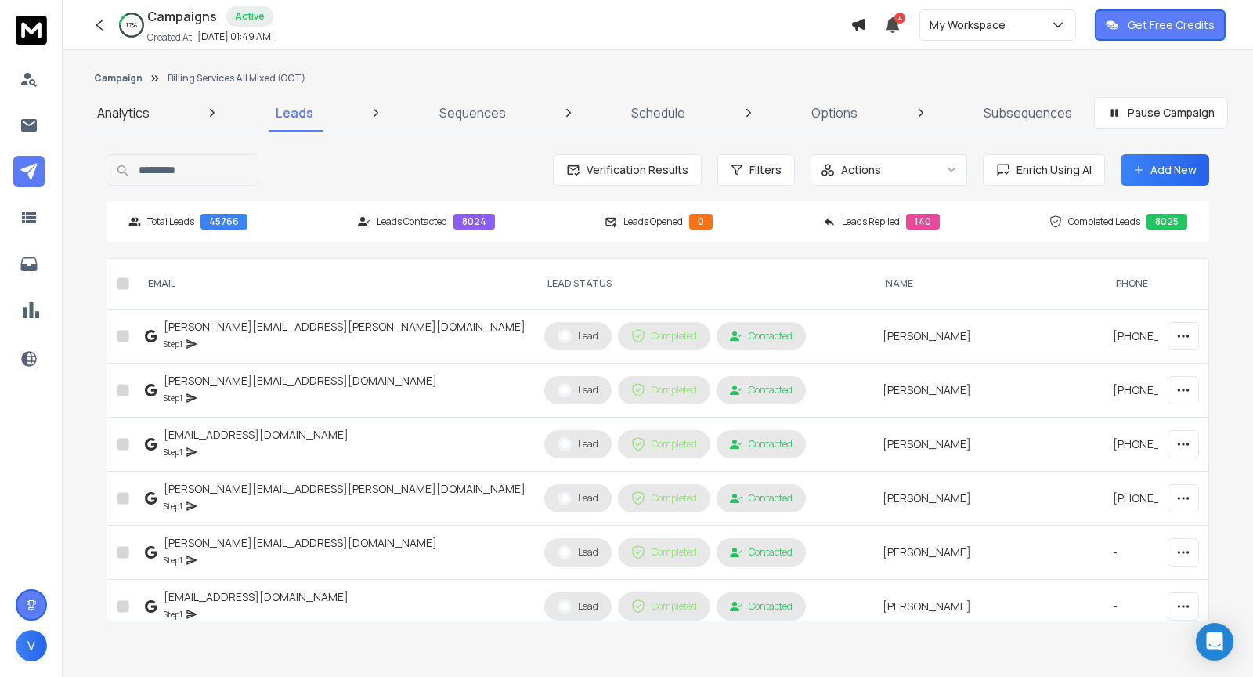
click at [110, 121] on p "Analytics" at bounding box center [123, 112] width 52 height 19
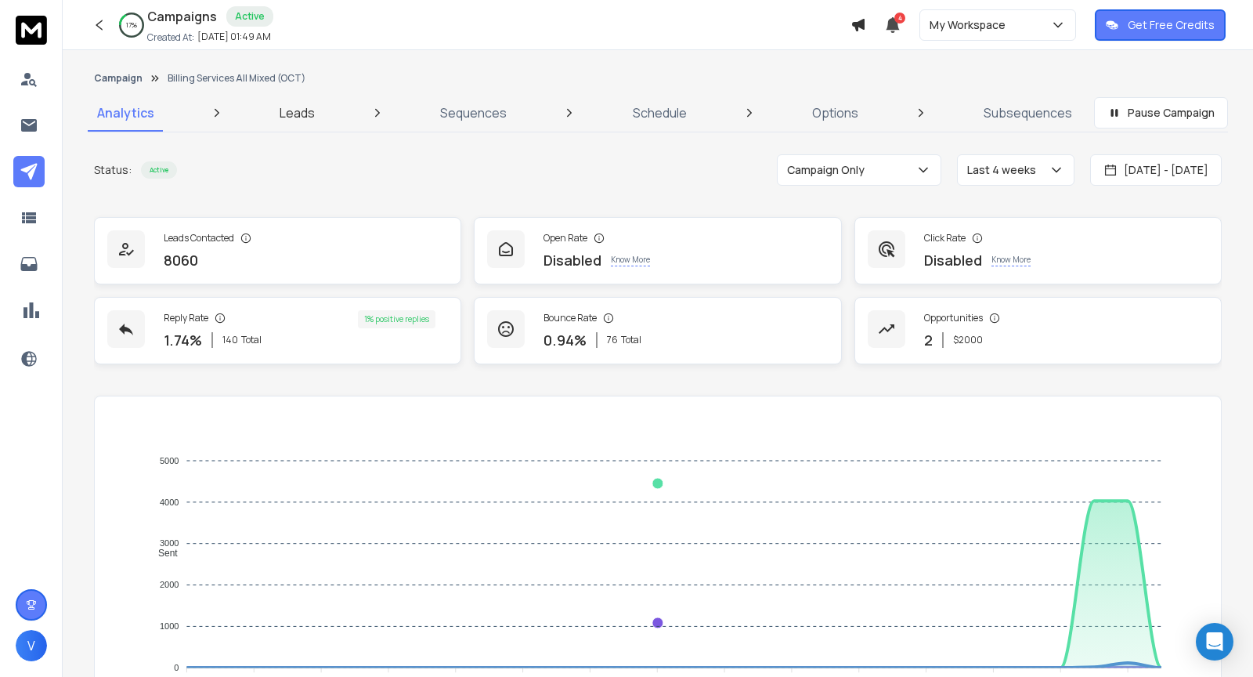
click at [300, 117] on p "Leads" at bounding box center [297, 112] width 35 height 19
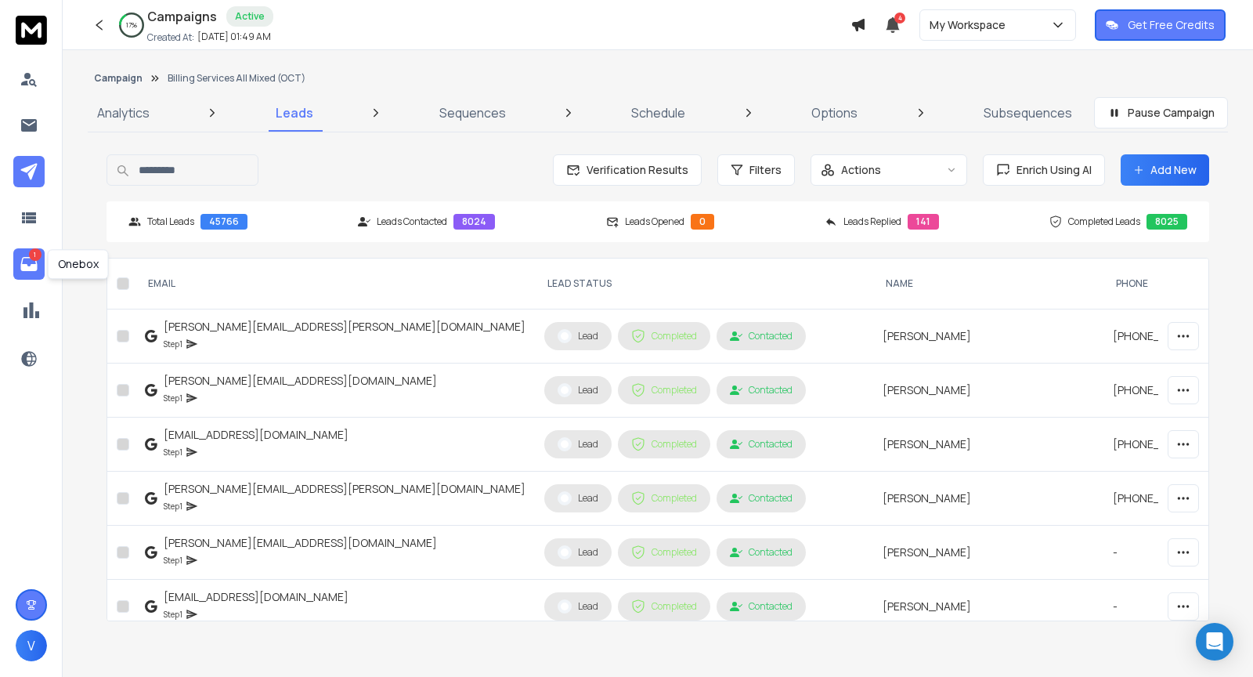
click at [29, 257] on icon at bounding box center [28, 264] width 16 height 14
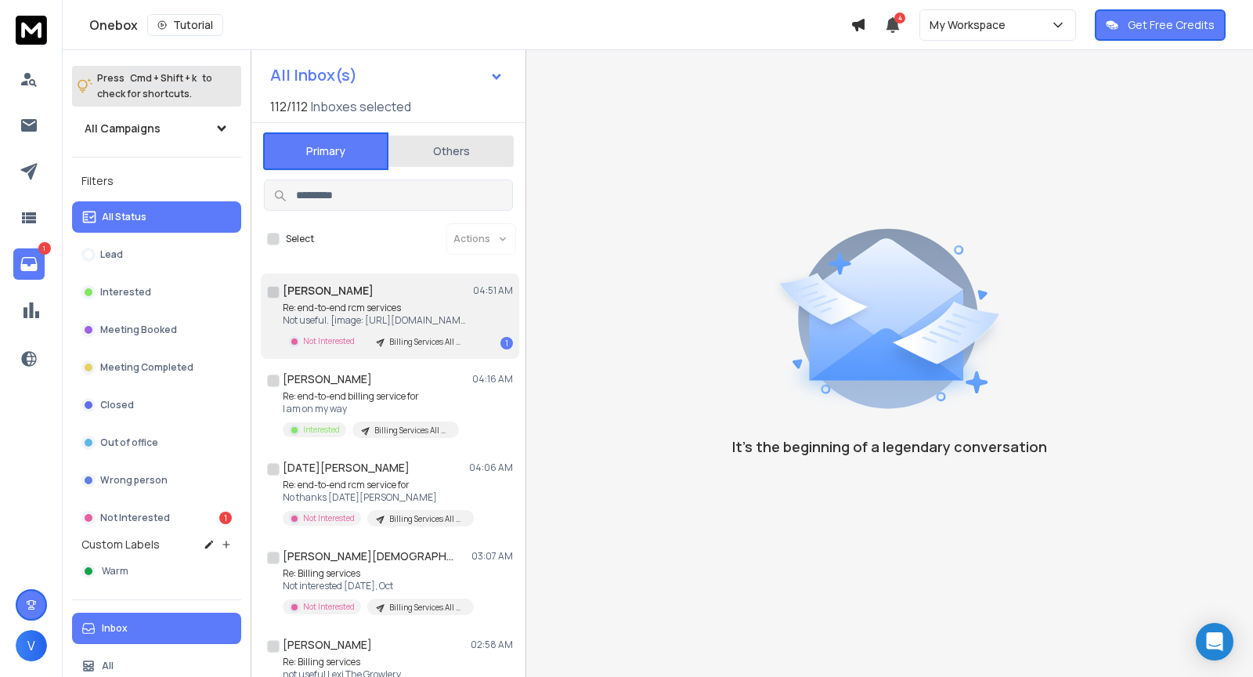
click at [373, 309] on p "Re: end-to-end rcm services" at bounding box center [377, 307] width 188 height 13
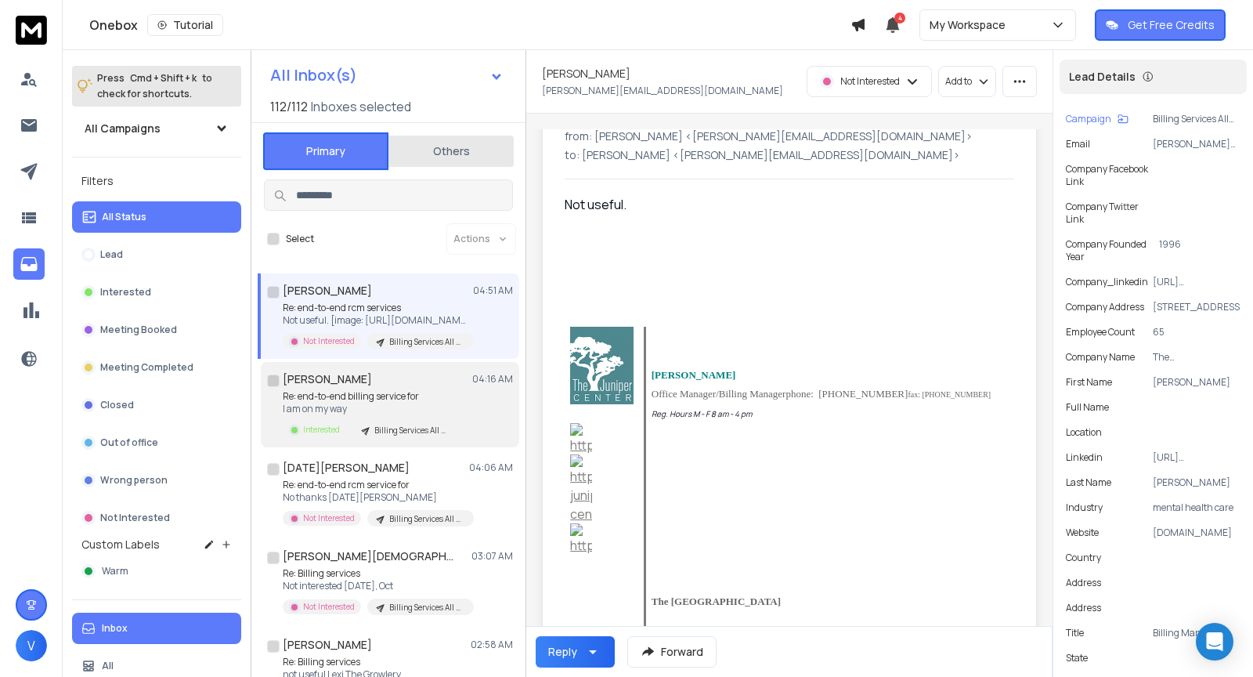
click at [351, 394] on p "Re: end-to-end billing service for" at bounding box center [371, 396] width 176 height 13
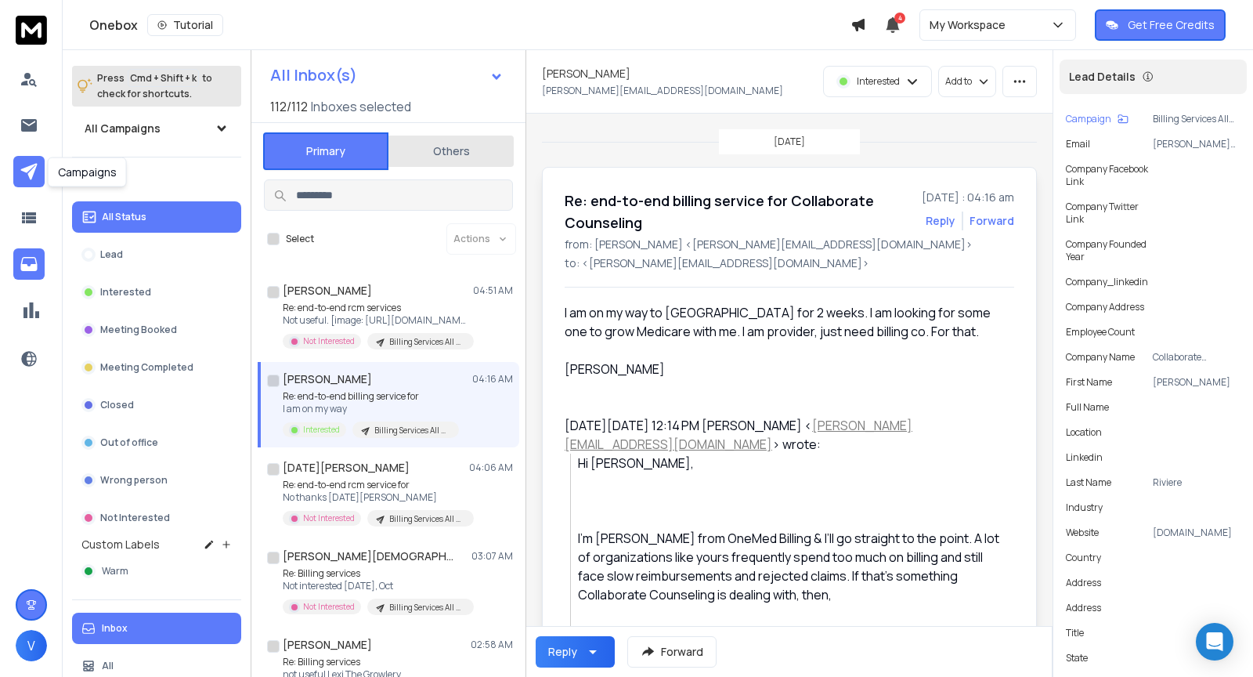
click at [20, 171] on icon at bounding box center [29, 171] width 19 height 19
